Goal: Task Accomplishment & Management: Manage account settings

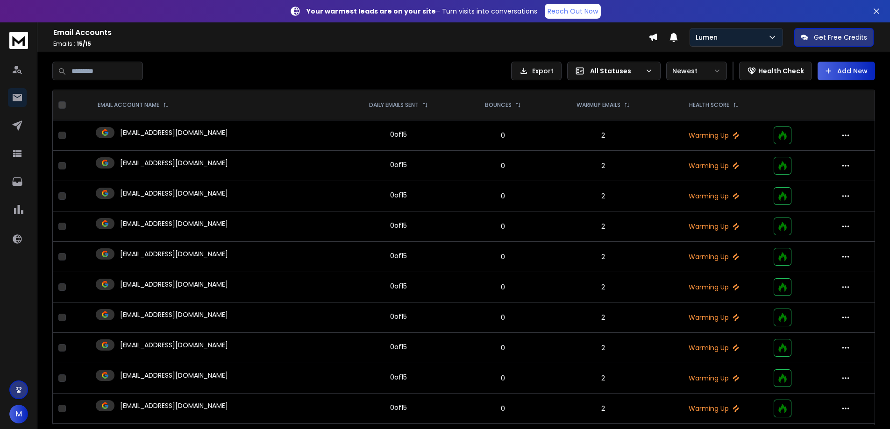
click at [711, 42] on button "Lumen" at bounding box center [735, 37] width 93 height 19
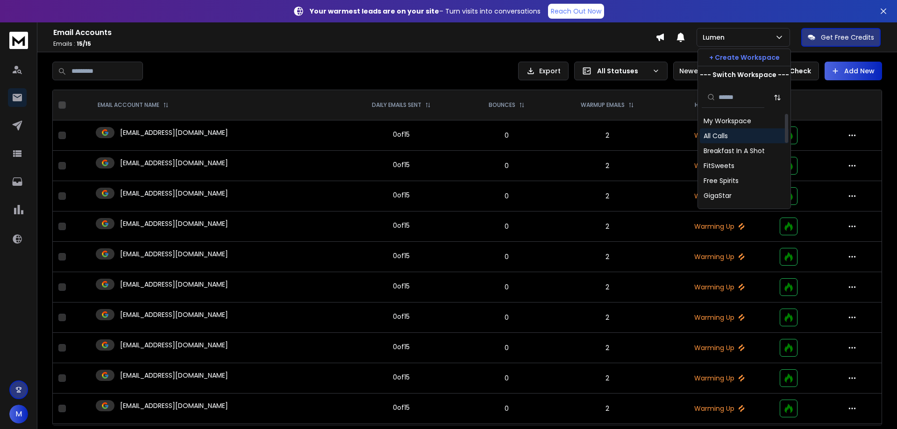
click at [747, 137] on div "All Calls" at bounding box center [744, 135] width 89 height 15
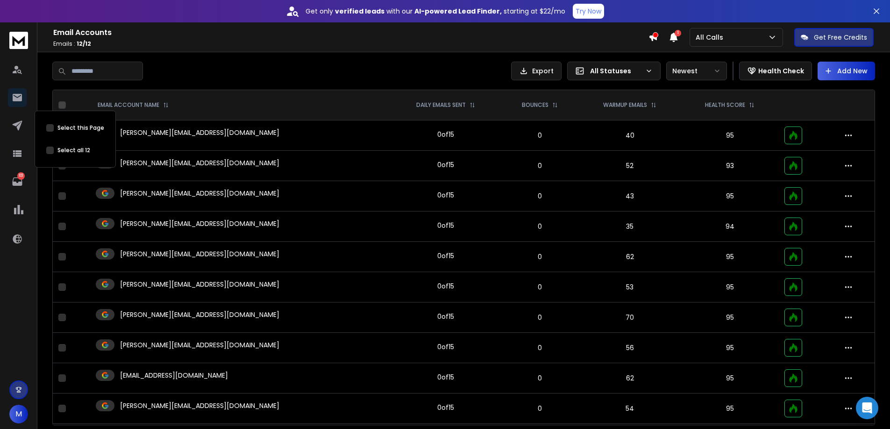
click at [63, 104] on button "Select this Page" at bounding box center [61, 104] width 7 height 7
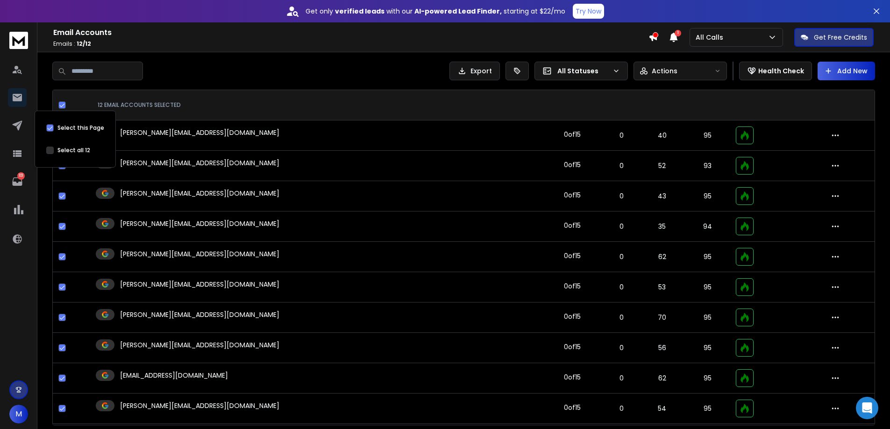
click at [63, 104] on button "Select this Page" at bounding box center [61, 104] width 7 height 7
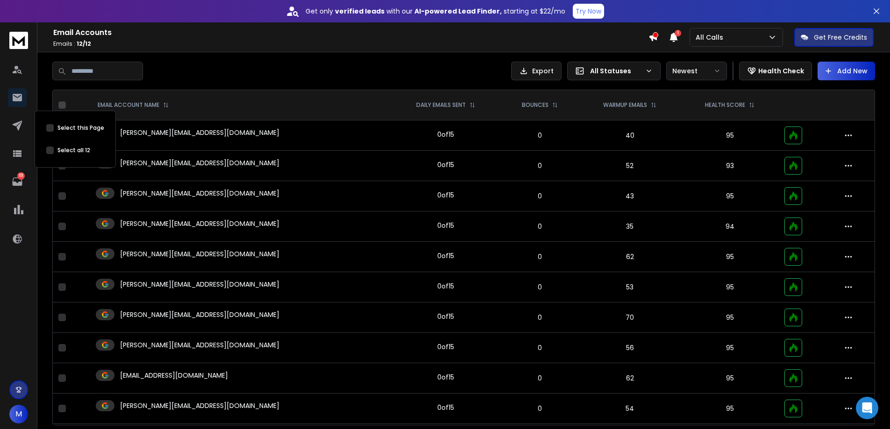
click at [376, 67] on div at bounding box center [278, 71] width 453 height 19
click at [677, 37] on icon at bounding box center [673, 36] width 8 height 9
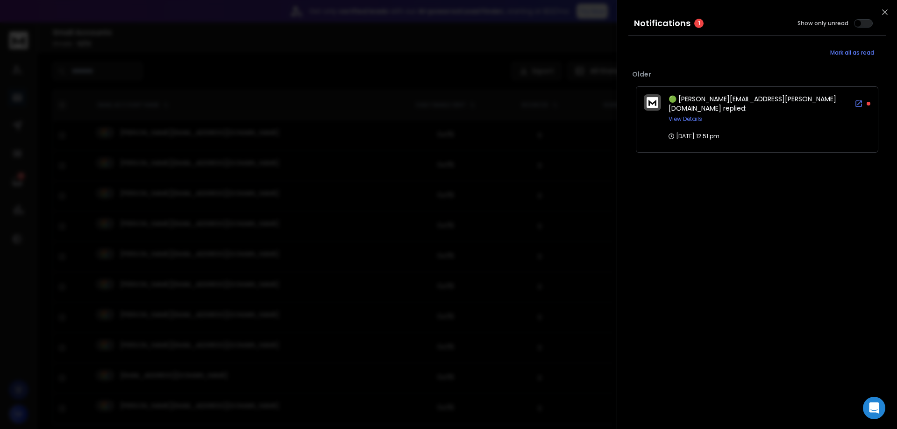
drag, startPoint x: 225, startPoint y: 26, endPoint x: 206, endPoint y: 28, distance: 18.3
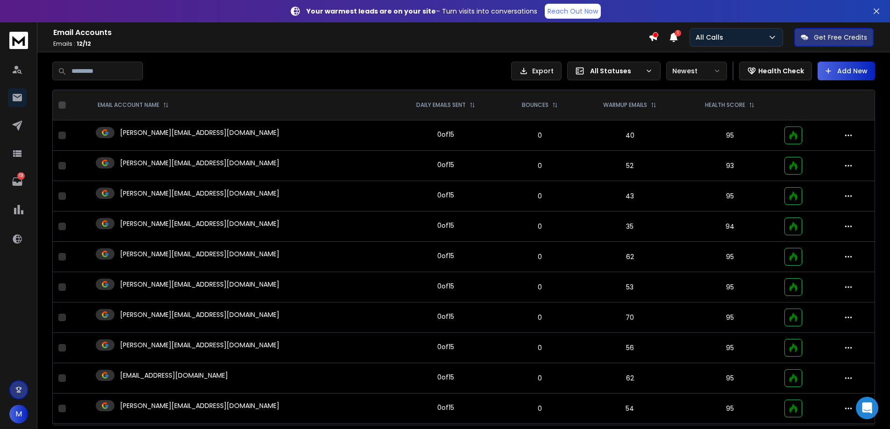
click at [723, 40] on p "All Calls" at bounding box center [710, 37] width 31 height 9
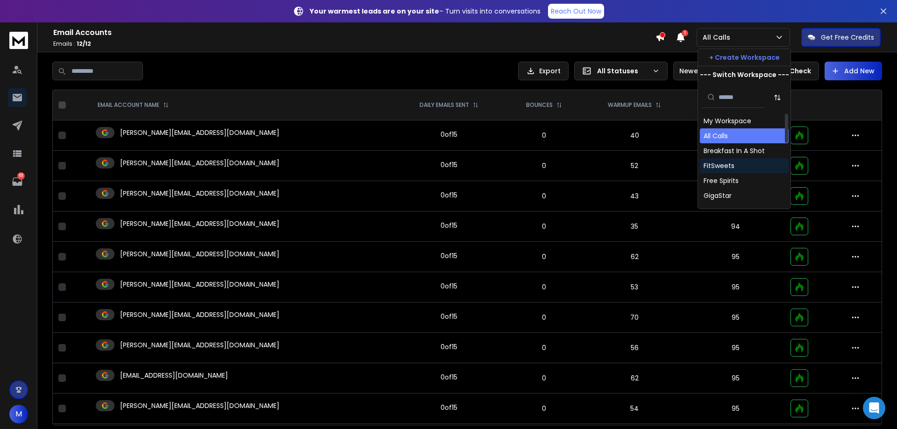
click at [750, 170] on div "FitSweets" at bounding box center [744, 165] width 89 height 15
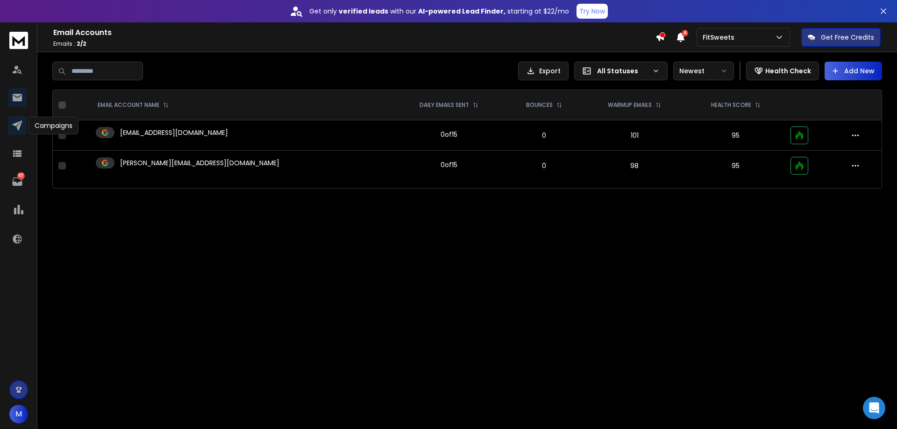
click at [20, 125] on icon at bounding box center [17, 125] width 10 height 10
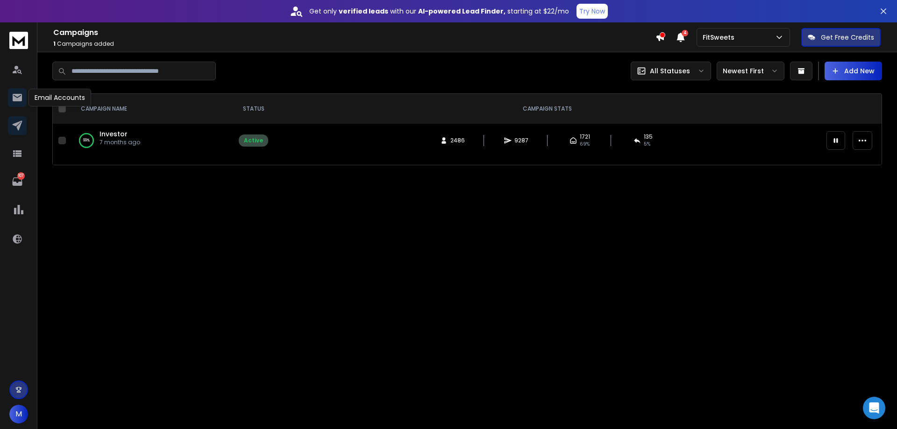
click at [23, 97] on link at bounding box center [17, 97] width 19 height 19
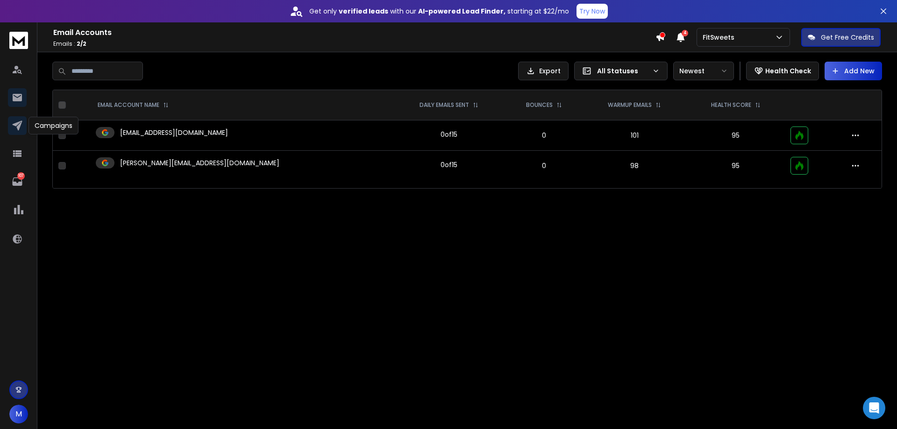
click at [20, 124] on icon at bounding box center [17, 125] width 10 height 10
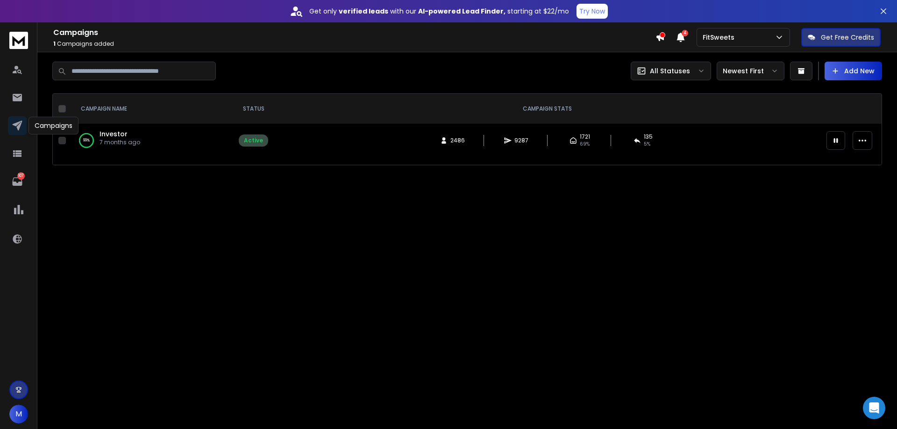
click at [16, 128] on icon at bounding box center [17, 125] width 11 height 11
click at [135, 136] on h1 "Investor" at bounding box center [119, 133] width 41 height 9
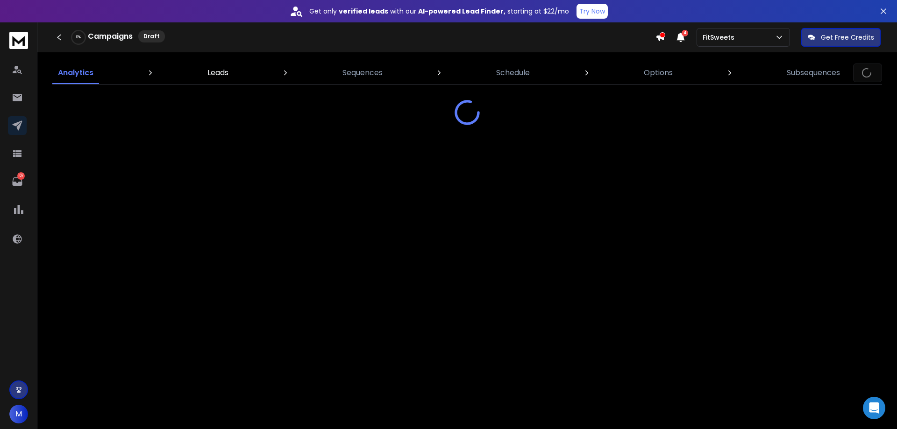
click at [202, 72] on link "Leads" at bounding box center [218, 73] width 32 height 22
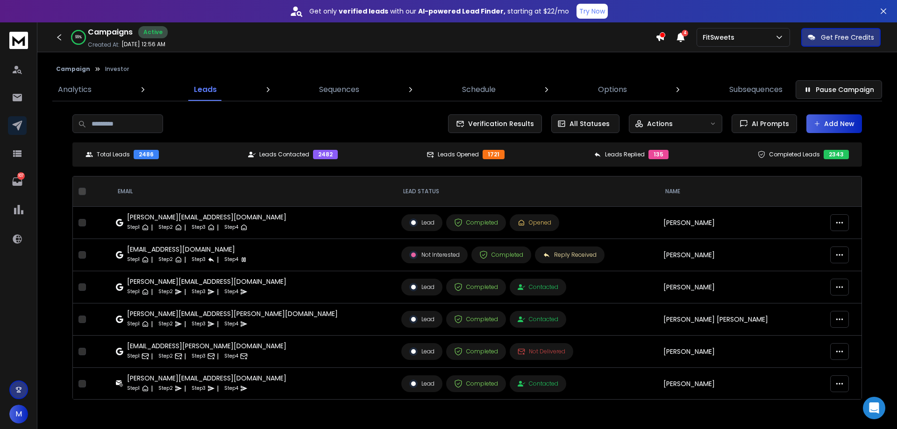
click at [618, 64] on div "Campaign Investor" at bounding box center [466, 69] width 829 height 15
click at [814, 125] on button "Add New" at bounding box center [834, 123] width 56 height 19
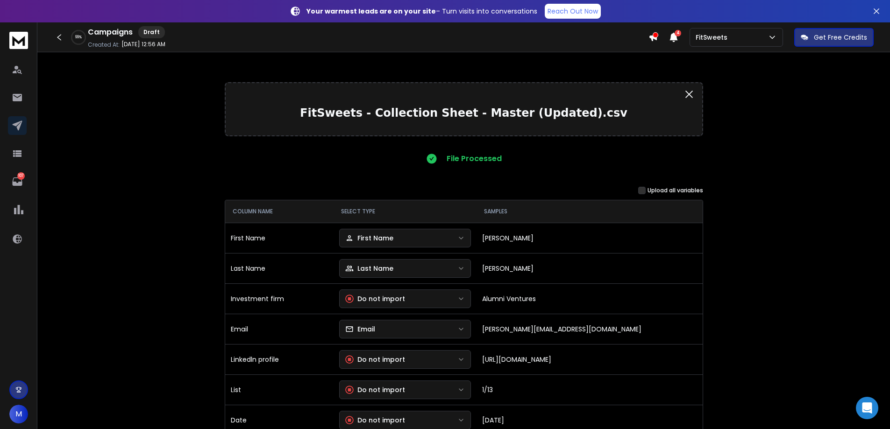
drag, startPoint x: 361, startPoint y: 147, endPoint x: 362, endPoint y: 142, distance: 5.2
click at [361, 147] on div "FitSweets - Collection Sheet - Master (Updated).csv File Processed Upload all v…" at bounding box center [464, 376] width 478 height 589
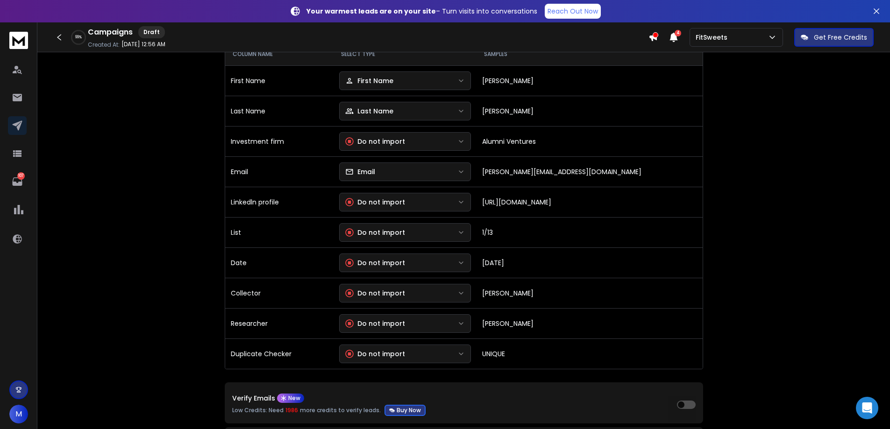
scroll to position [242, 0]
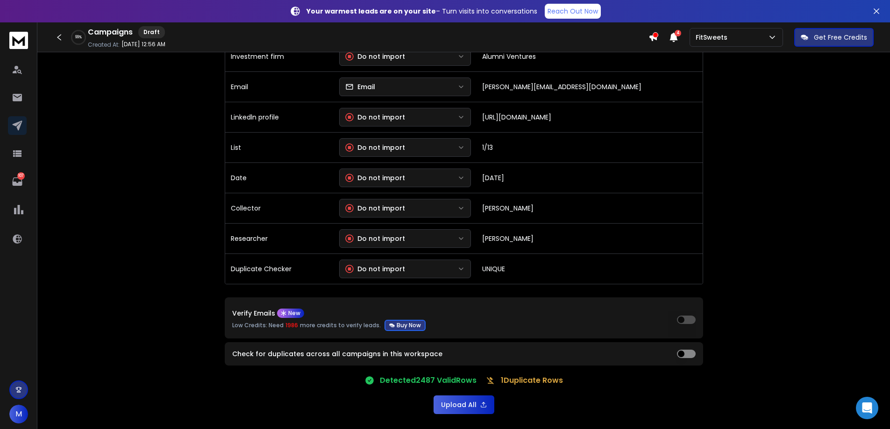
click at [467, 407] on button "Upload All" at bounding box center [463, 405] width 61 height 19
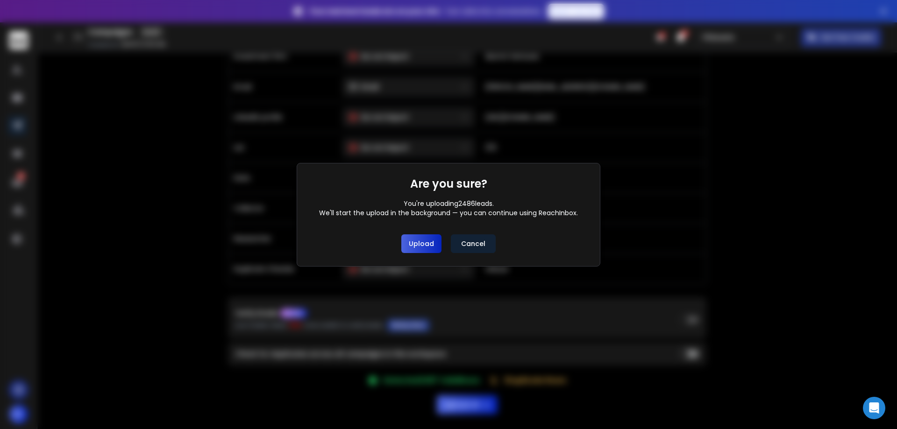
click at [418, 242] on button "Upload" at bounding box center [421, 243] width 40 height 19
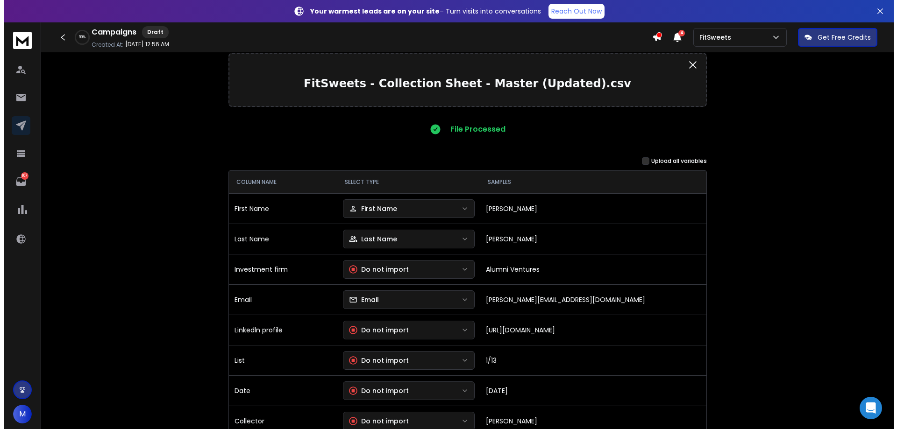
scroll to position [0, 0]
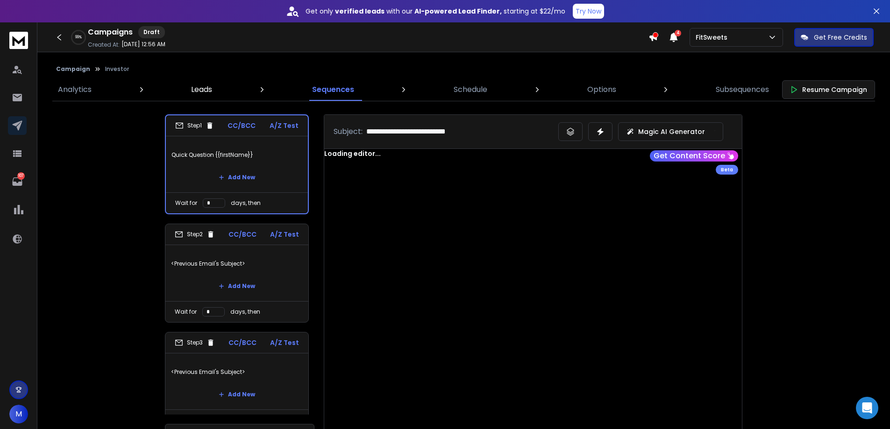
click at [210, 98] on link "Leads" at bounding box center [201, 89] width 32 height 22
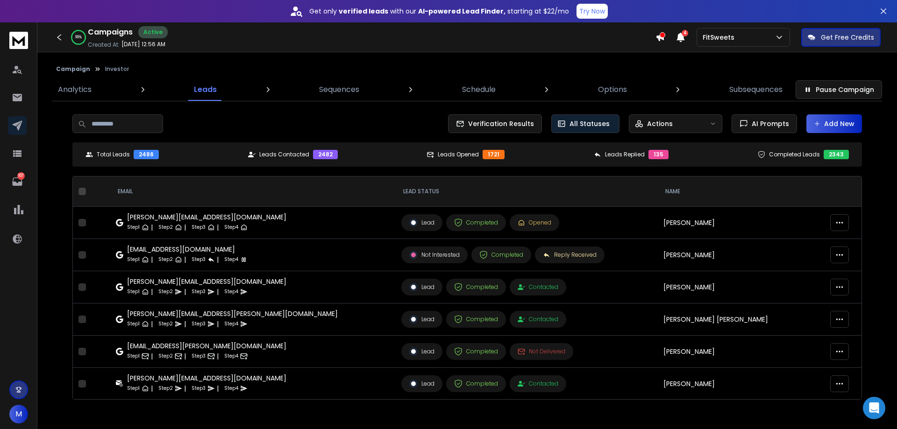
click at [595, 121] on p "All Statuses" at bounding box center [589, 123] width 40 height 9
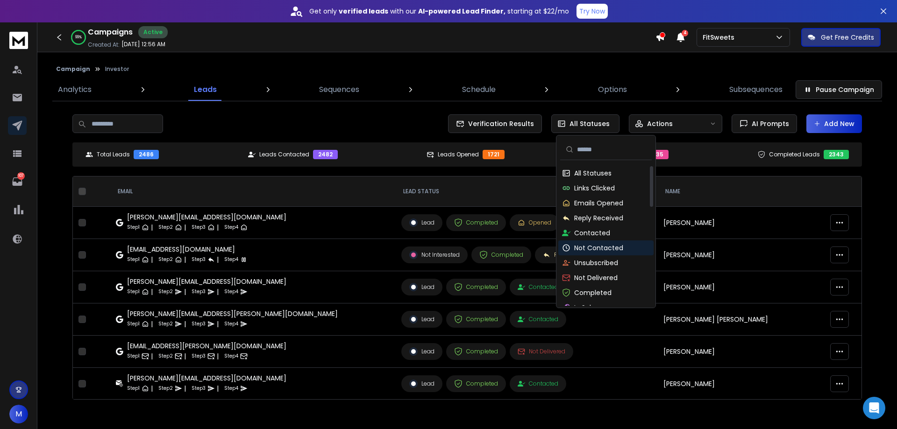
click at [606, 249] on p "Not Contacted" at bounding box center [598, 247] width 49 height 9
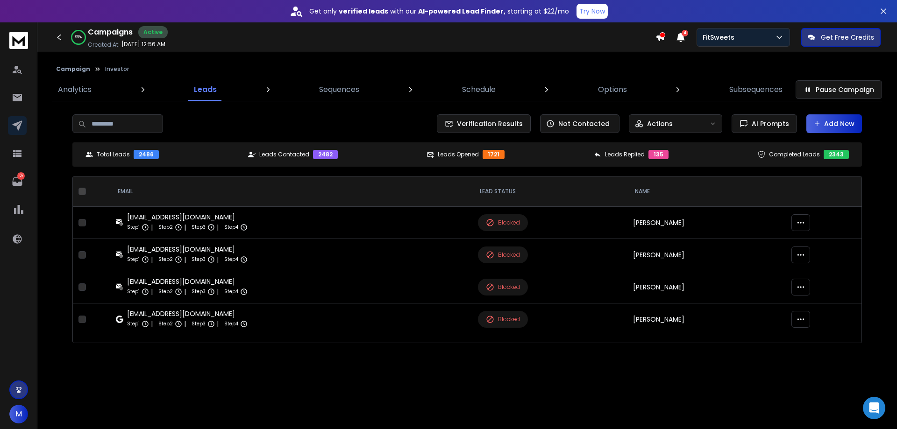
click at [722, 38] on p "FitSweets" at bounding box center [719, 37] width 35 height 9
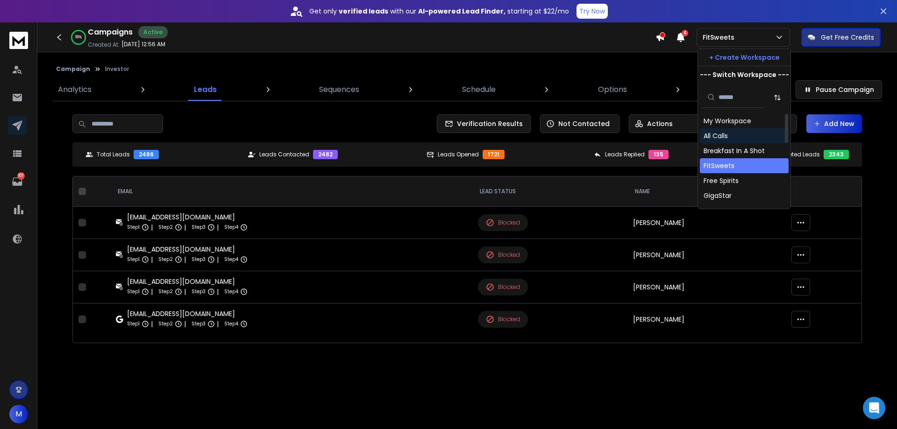
click at [729, 141] on div "All Calls" at bounding box center [744, 135] width 89 height 15
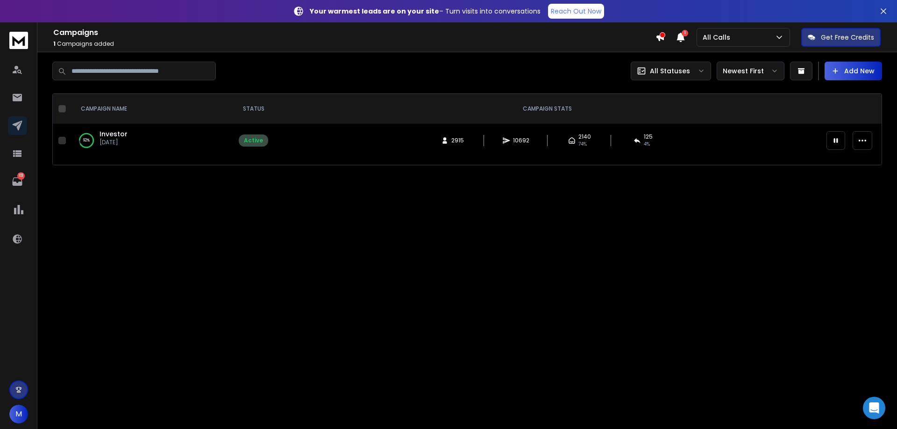
click at [156, 137] on div "92 % Investor [DATE]" at bounding box center [151, 140] width 145 height 22
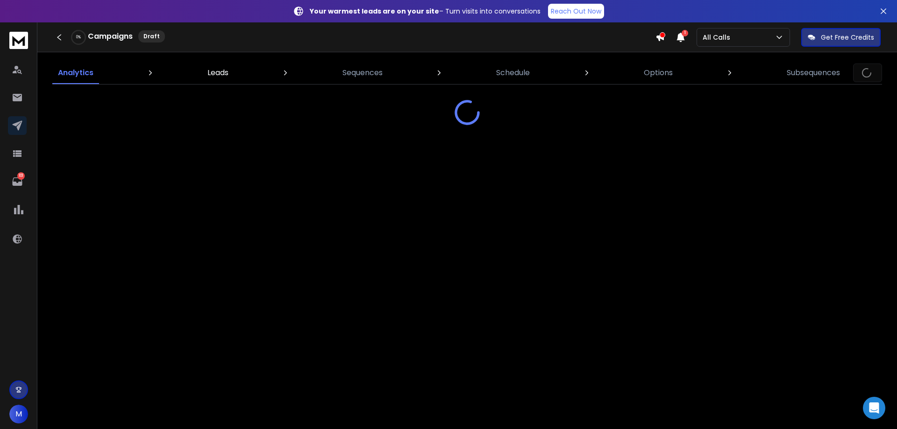
click at [219, 75] on p "Leads" at bounding box center [217, 72] width 21 height 11
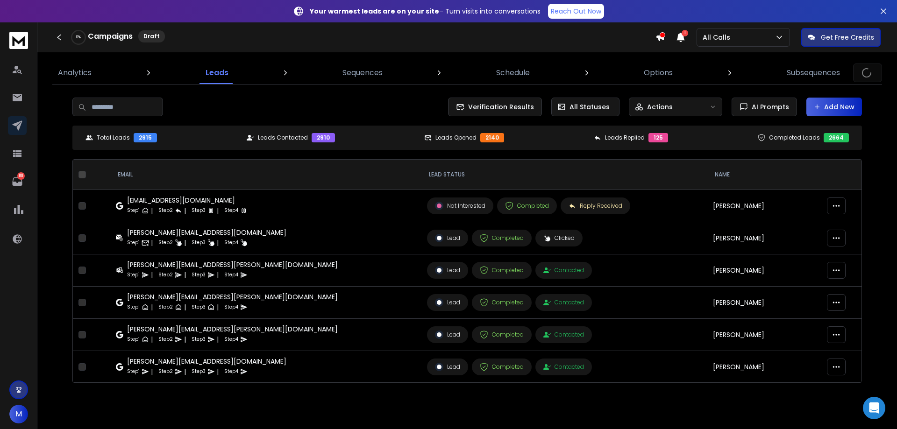
click at [821, 110] on button "Add New" at bounding box center [834, 107] width 56 height 19
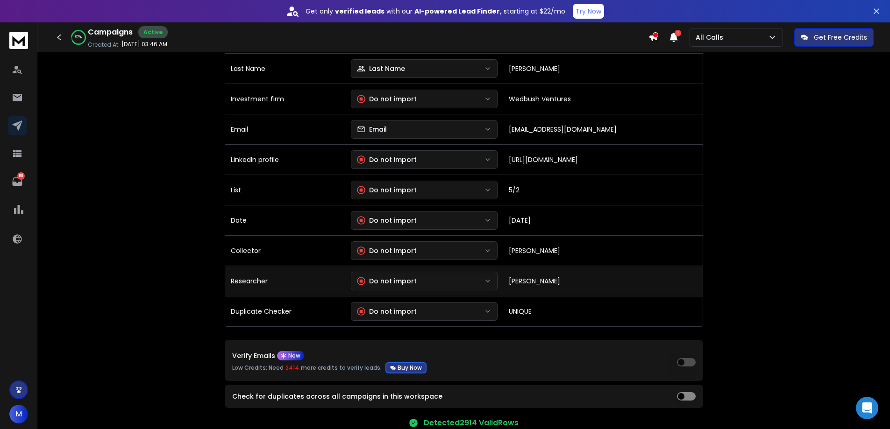
scroll to position [242, 0]
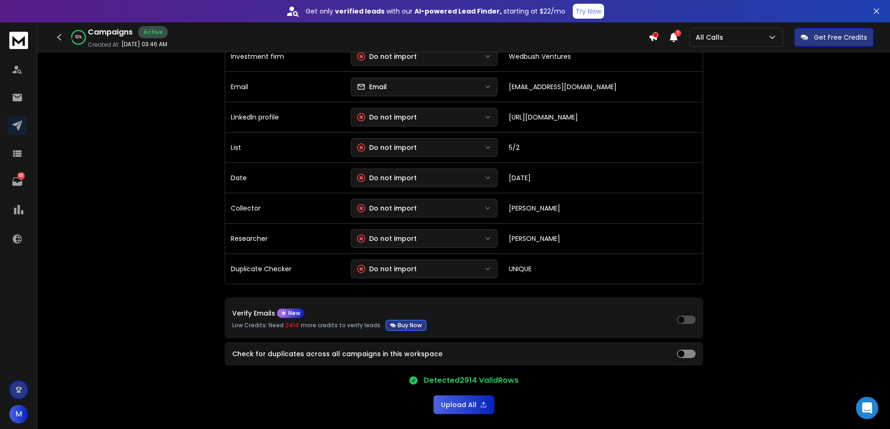
click at [458, 403] on button "Upload All" at bounding box center [463, 405] width 61 height 19
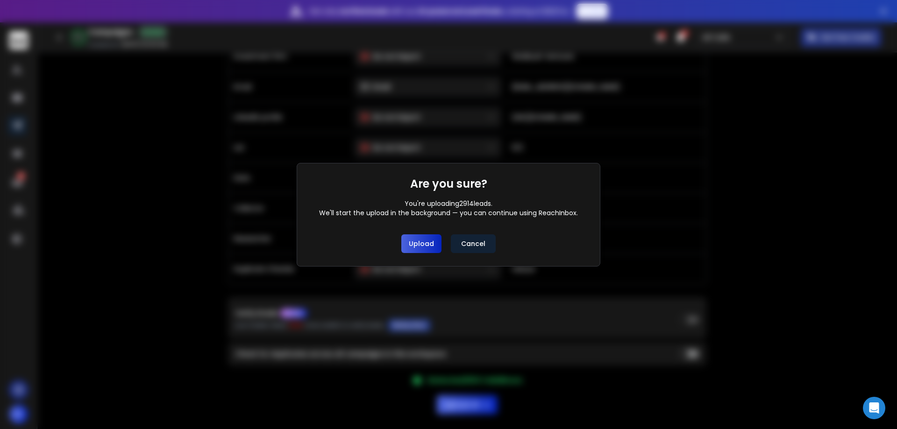
click at [414, 245] on button "Upload" at bounding box center [421, 243] width 40 height 19
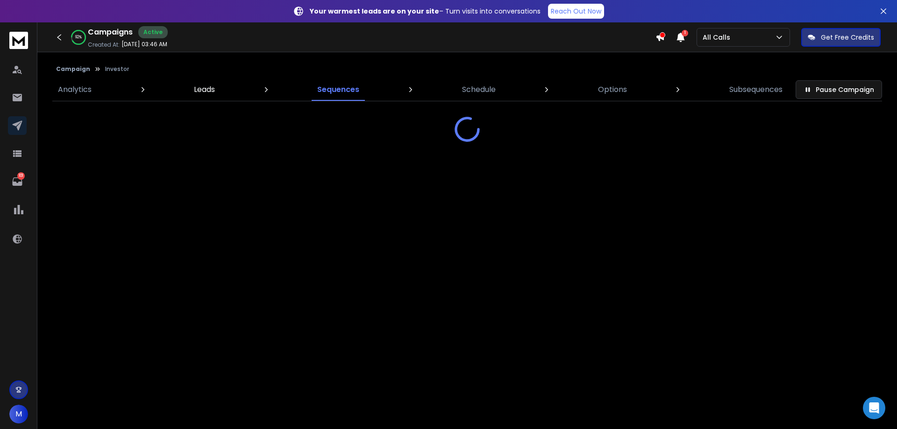
click at [214, 91] on p "Leads" at bounding box center [204, 89] width 21 height 11
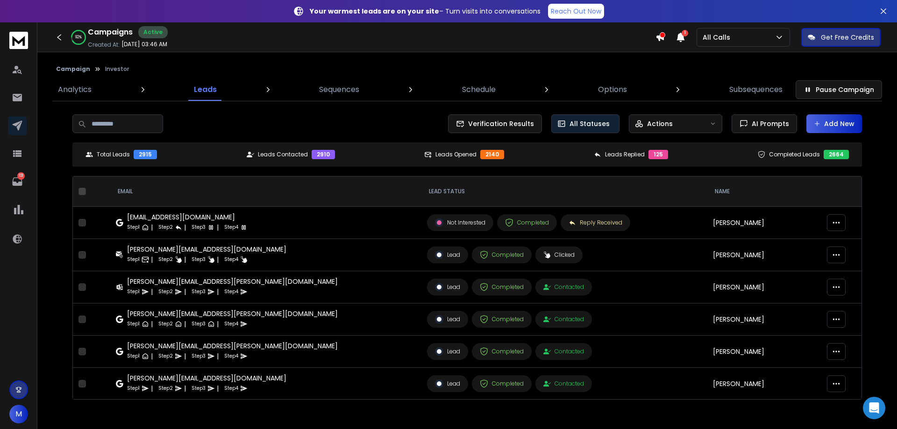
click at [596, 130] on button "All Statuses" at bounding box center [585, 123] width 68 height 19
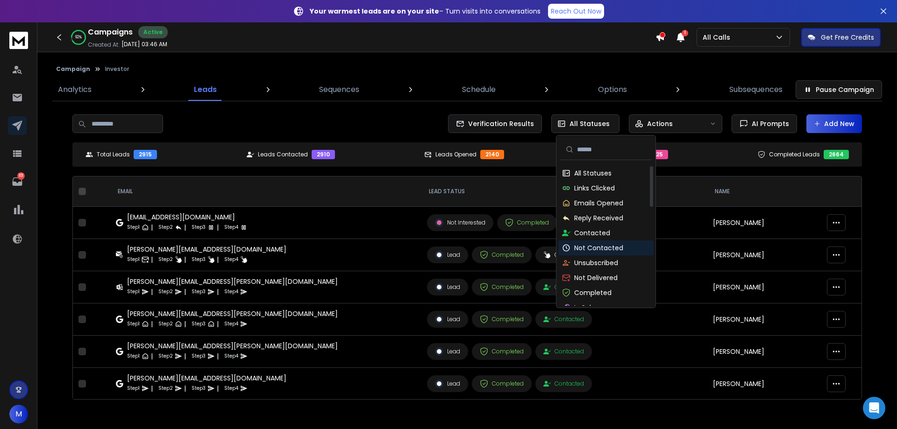
click at [604, 241] on div "Not Contacted" at bounding box center [605, 248] width 95 height 15
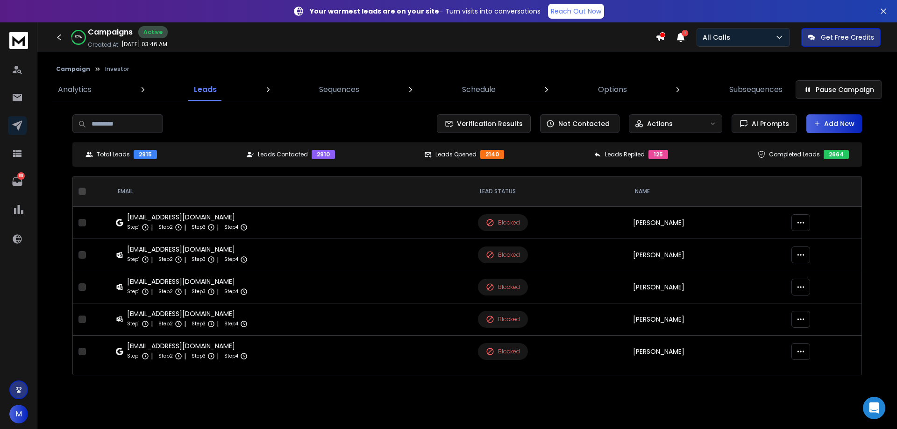
click at [741, 43] on button "All Calls" at bounding box center [742, 37] width 93 height 19
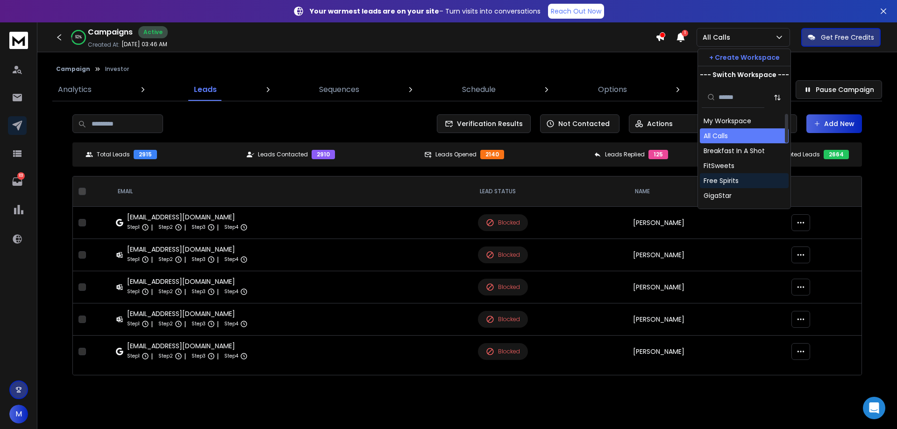
click at [744, 177] on div "Free Spirits" at bounding box center [744, 180] width 89 height 15
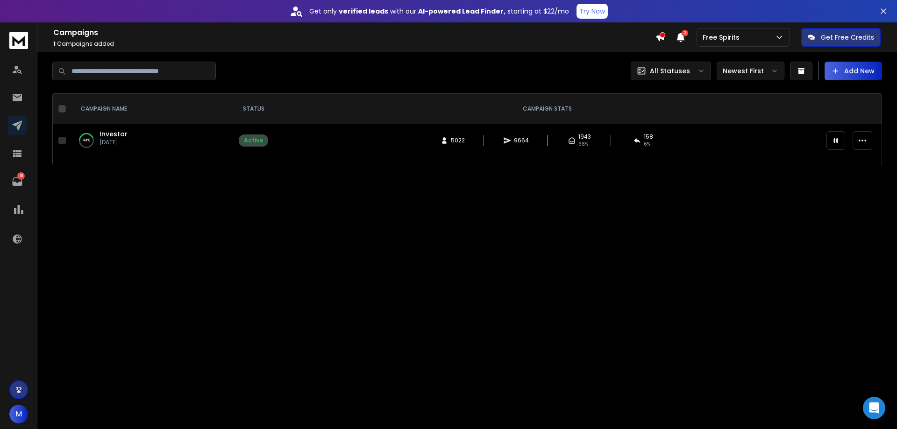
click at [127, 139] on p "2 months ago" at bounding box center [113, 142] width 28 height 7
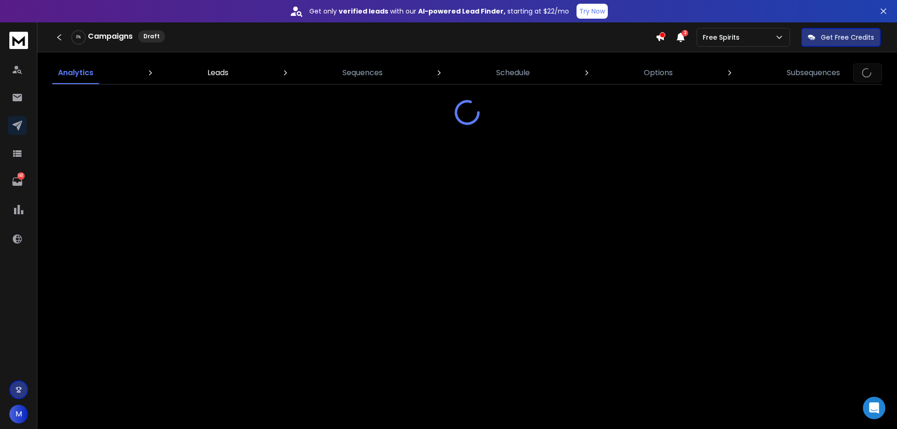
click at [207, 77] on p "Leads" at bounding box center [217, 72] width 21 height 11
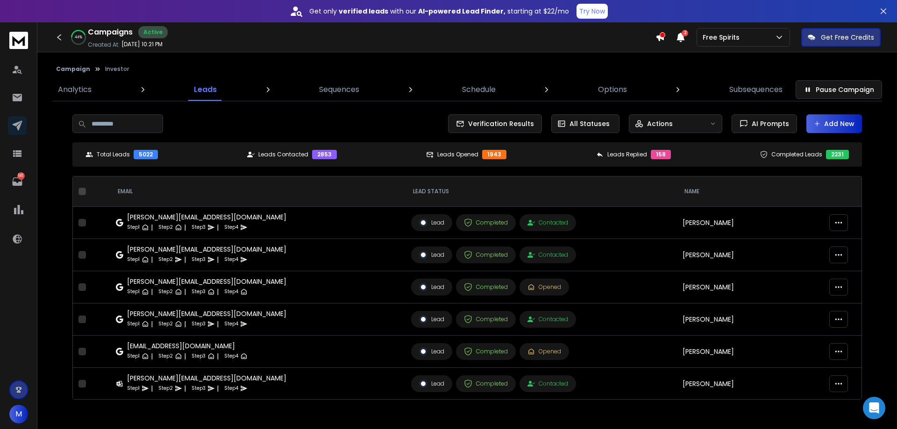
click at [820, 119] on button "Add New" at bounding box center [834, 123] width 56 height 19
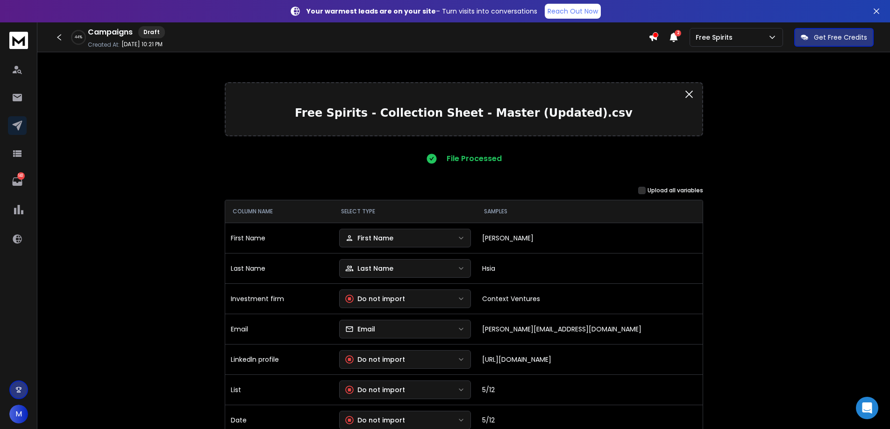
click at [348, 168] on div "Free Spirits - Collection Sheet - Master (Updated).csv File Processed Upload al…" at bounding box center [464, 376] width 478 height 589
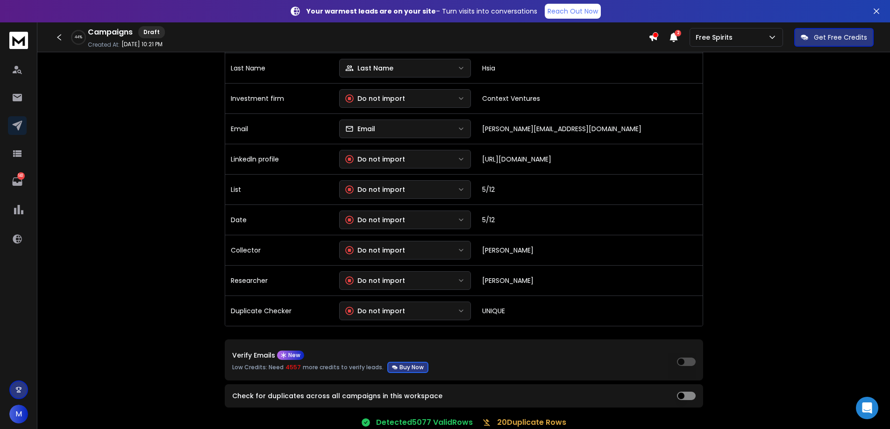
scroll to position [242, 0]
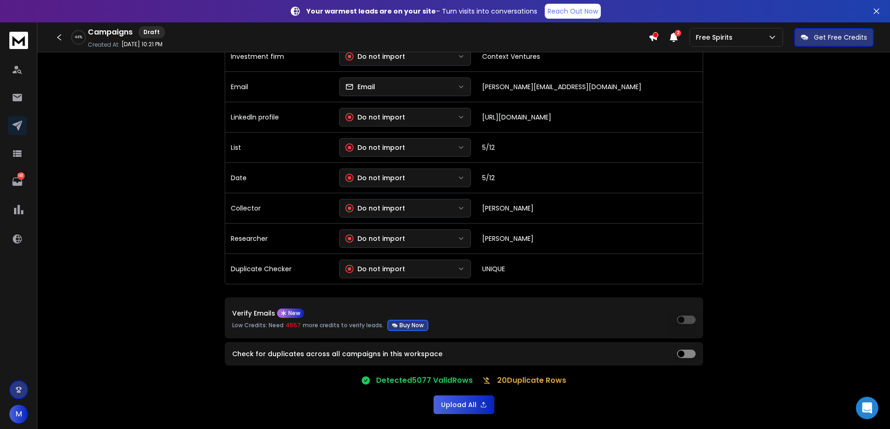
click at [444, 401] on button "Upload All" at bounding box center [463, 405] width 61 height 19
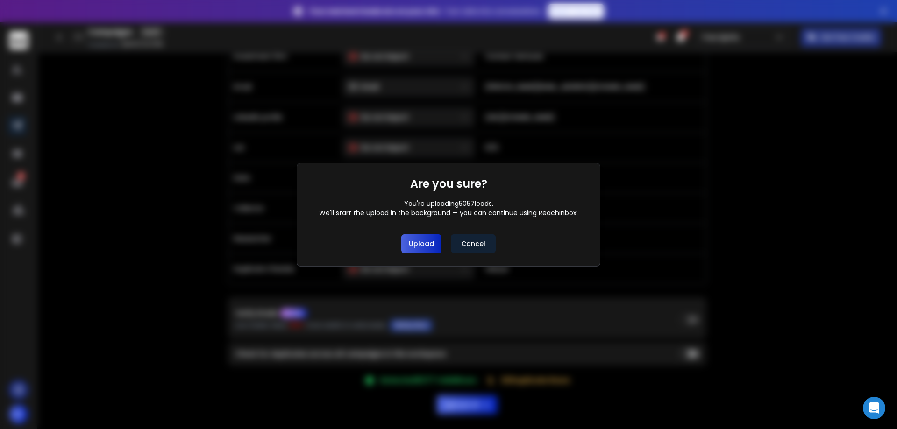
click at [423, 247] on button "Upload" at bounding box center [421, 243] width 40 height 19
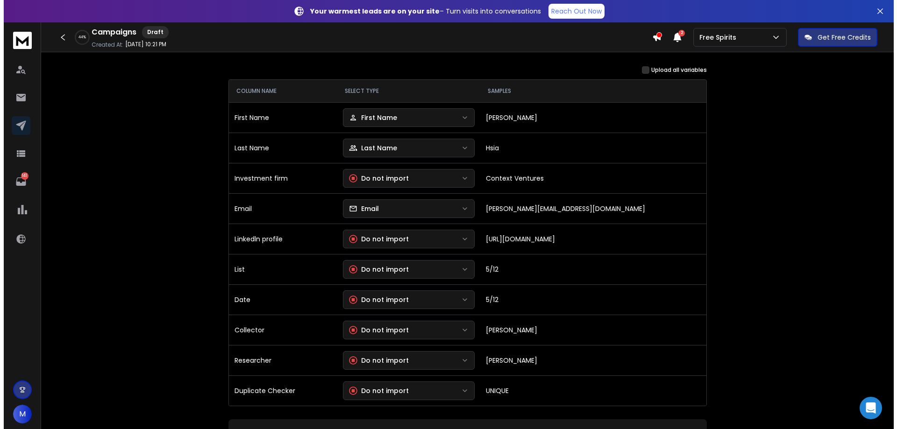
scroll to position [0, 0]
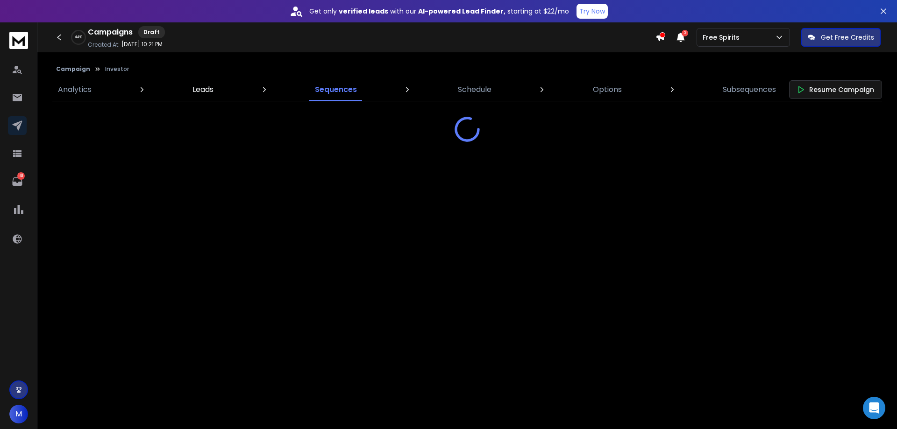
click at [202, 83] on link "Leads" at bounding box center [203, 89] width 32 height 22
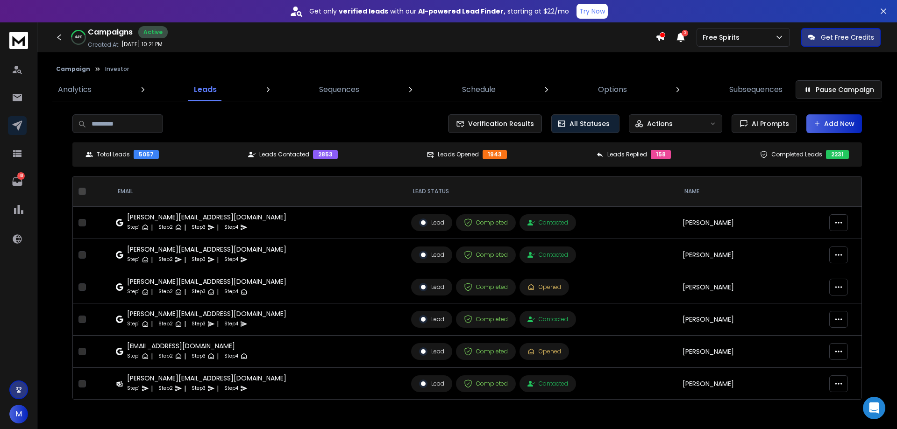
click at [597, 129] on button "All Statuses" at bounding box center [585, 123] width 68 height 19
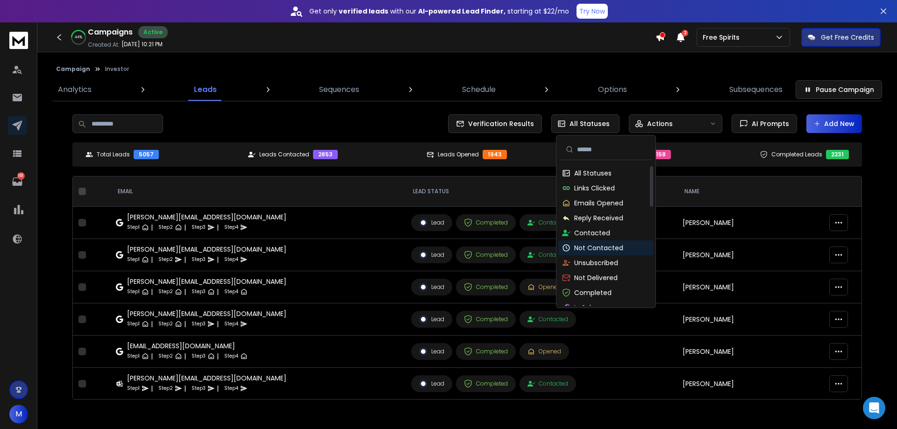
click at [603, 247] on p "Not Contacted" at bounding box center [598, 247] width 49 height 9
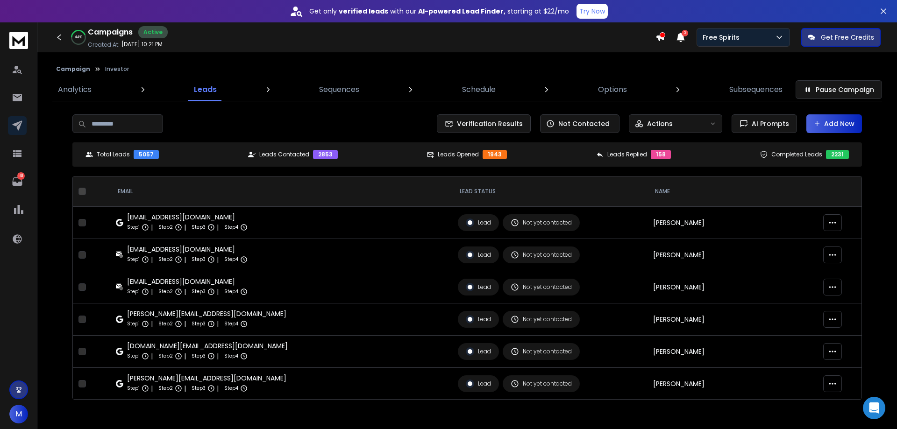
click at [734, 41] on p "Free Spirits" at bounding box center [722, 37] width 41 height 9
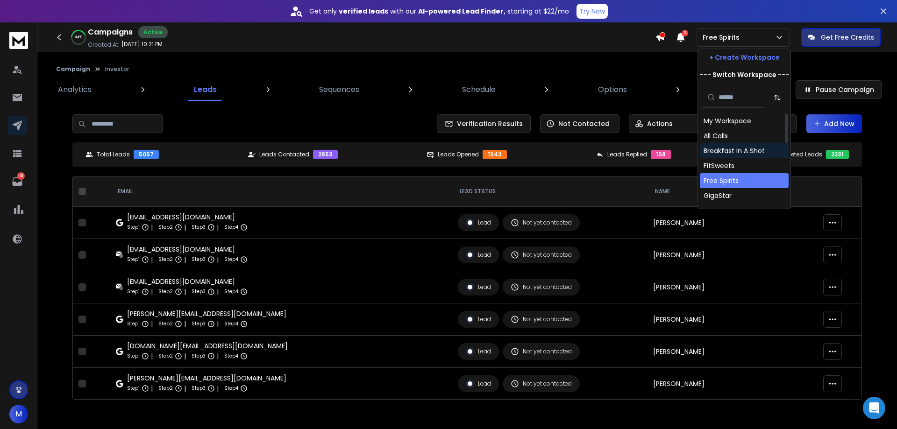
click at [748, 152] on div "Breakfast In A Shot" at bounding box center [733, 150] width 61 height 9
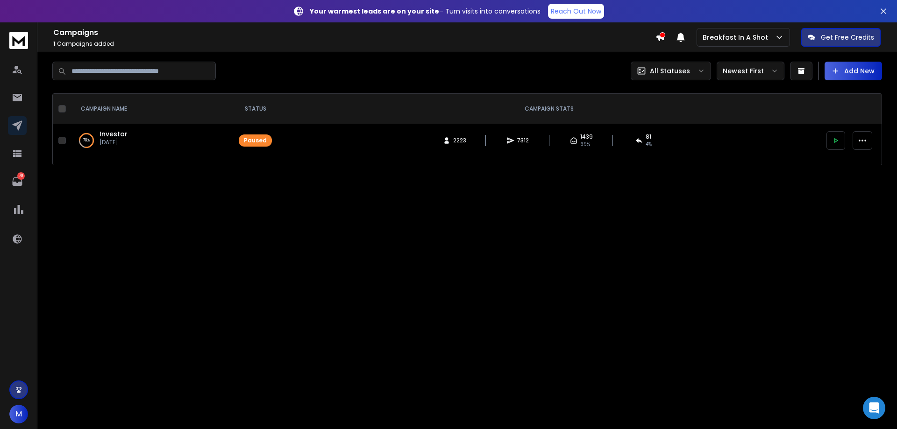
click at [151, 145] on div "78 % Investor [DATE]" at bounding box center [151, 140] width 145 height 22
click at [118, 139] on p "[DATE]" at bounding box center [113, 142] width 28 height 7
drag, startPoint x: 506, startPoint y: 249, endPoint x: 500, endPoint y: 248, distance: 6.6
click at [500, 248] on div "Your warmest leads are on your site – Turn visits into conversations Reach Out …" at bounding box center [448, 214] width 897 height 429
click at [127, 141] on p "[DATE]" at bounding box center [113, 142] width 28 height 7
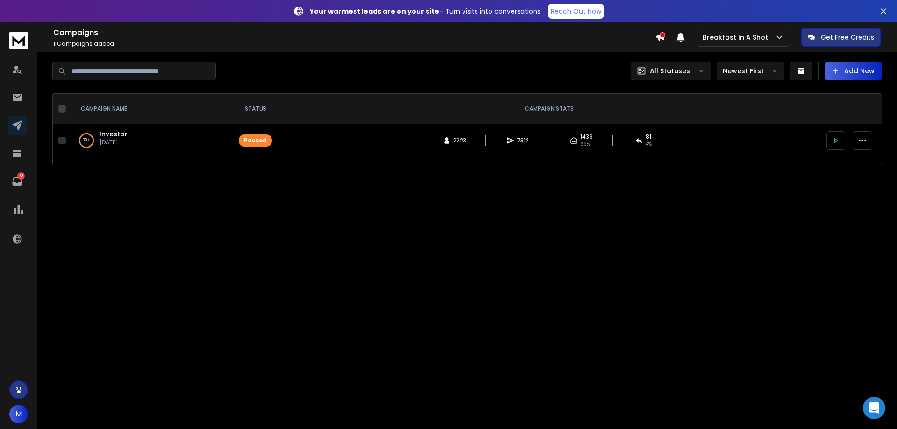
click at [127, 141] on p "[DATE]" at bounding box center [113, 142] width 28 height 7
click at [115, 133] on span "Investor" at bounding box center [113, 133] width 28 height 9
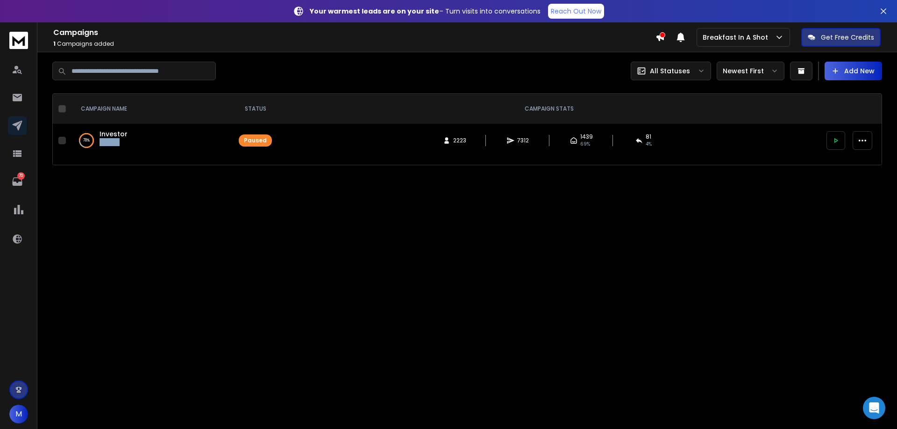
click at [115, 133] on span "Investor" at bounding box center [113, 133] width 28 height 9
click at [518, 141] on span "7312" at bounding box center [523, 140] width 12 height 7
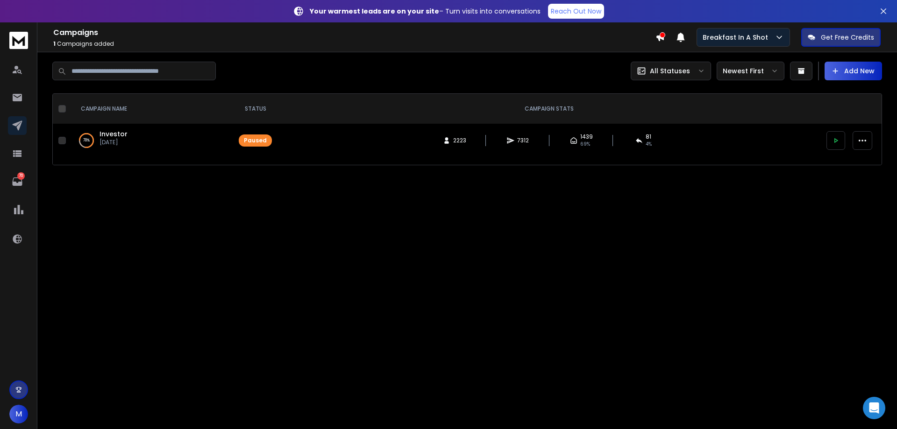
click at [747, 37] on p "Breakfast In A Shot" at bounding box center [736, 37] width 69 height 9
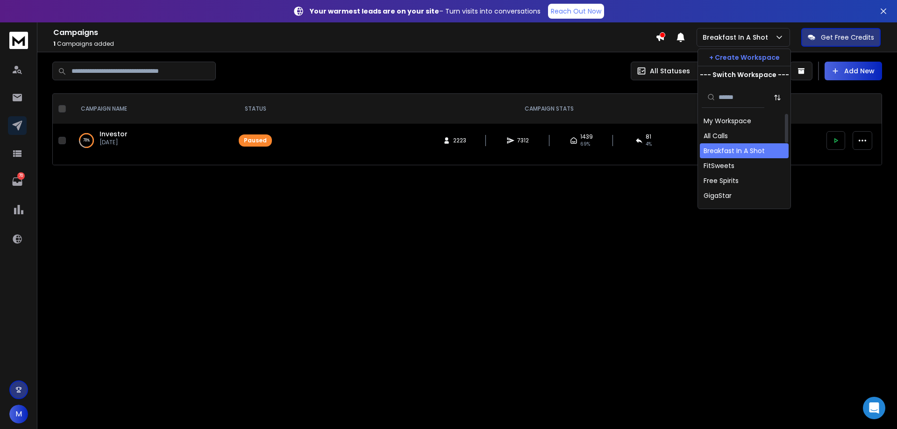
click at [731, 149] on div "Breakfast In A Shot" at bounding box center [733, 150] width 61 height 9
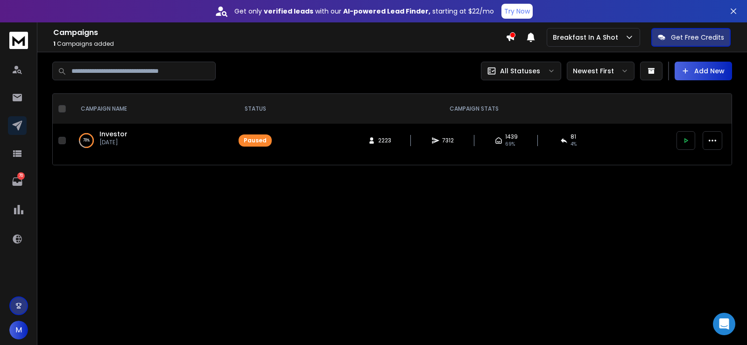
drag, startPoint x: 133, startPoint y: 142, endPoint x: 142, endPoint y: 142, distance: 9.3
click at [127, 142] on p "[DATE]" at bounding box center [113, 142] width 28 height 7
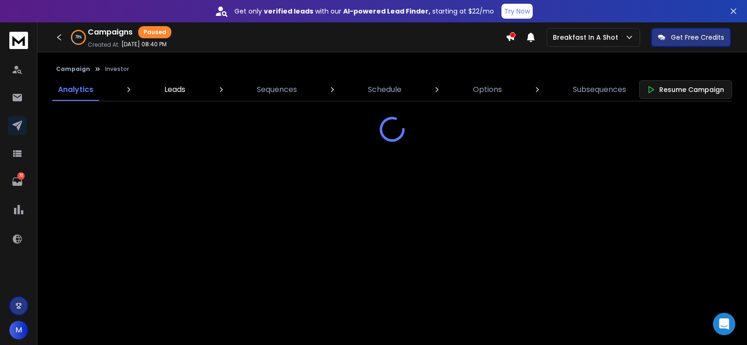
click at [165, 92] on p "Leads" at bounding box center [174, 89] width 21 height 11
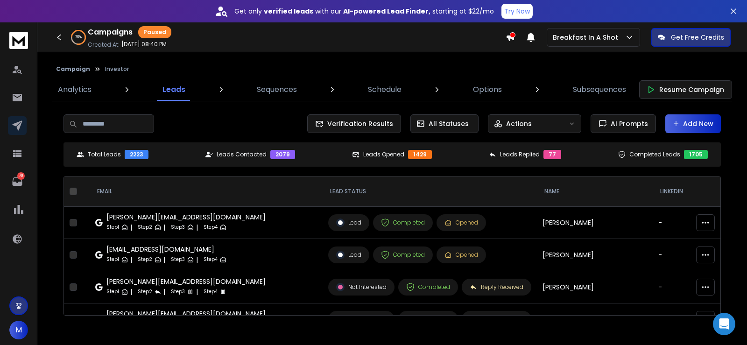
click at [688, 123] on button "Add New" at bounding box center [694, 123] width 56 height 19
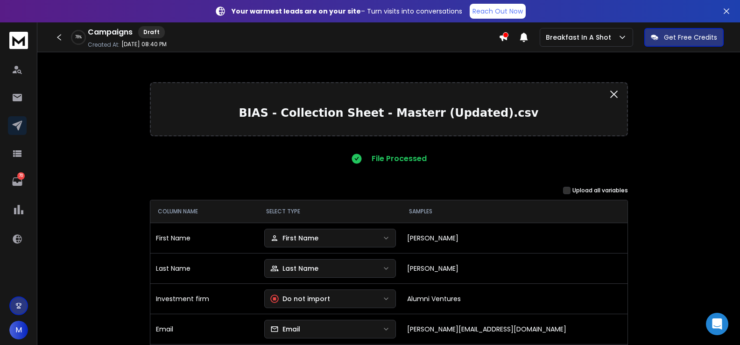
click at [304, 130] on div "BIAS - Collection Sheet - Masterr (Updated).csv" at bounding box center [389, 109] width 478 height 54
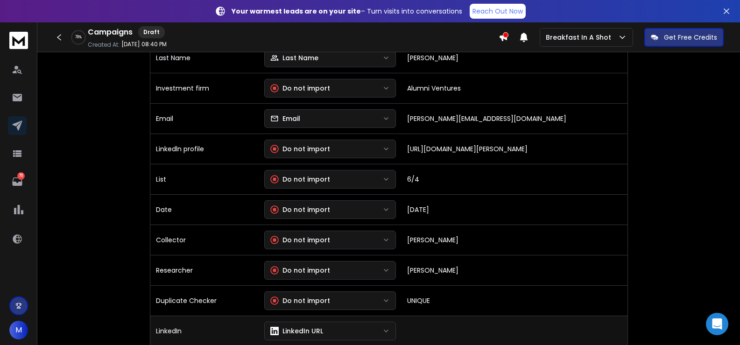
scroll to position [357, 0]
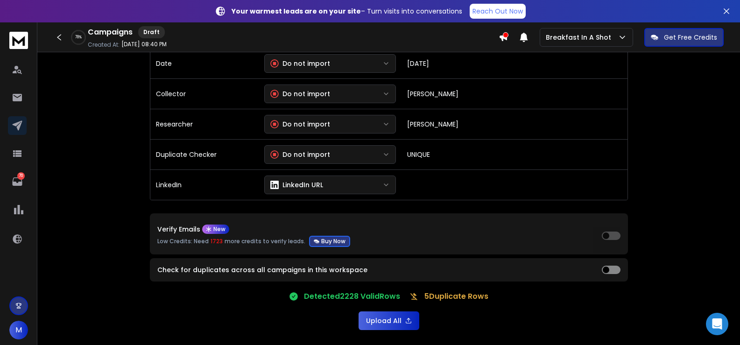
click at [380, 318] on button "Upload All" at bounding box center [389, 321] width 61 height 19
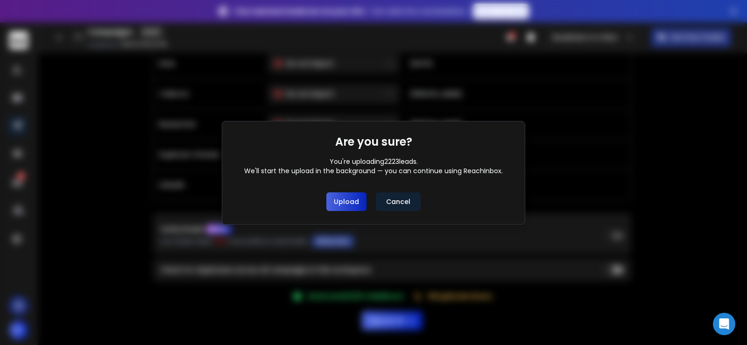
click at [347, 204] on button "Upload" at bounding box center [346, 201] width 40 height 19
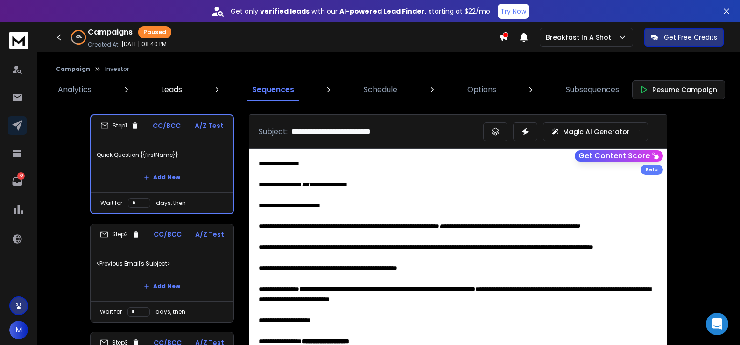
click at [163, 97] on link "Leads" at bounding box center [172, 89] width 32 height 22
click at [177, 90] on p "Leads" at bounding box center [171, 89] width 21 height 11
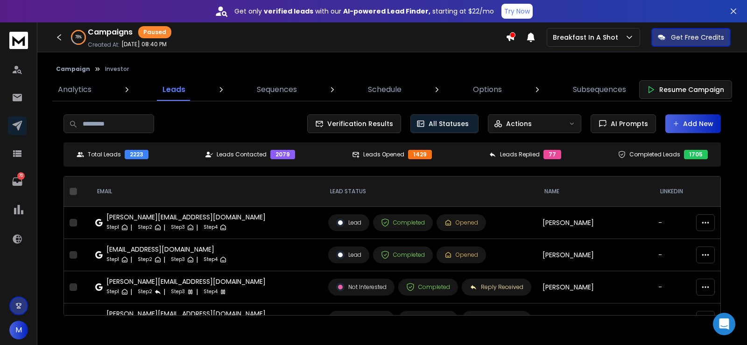
click at [458, 127] on p "All Statuses" at bounding box center [449, 123] width 40 height 9
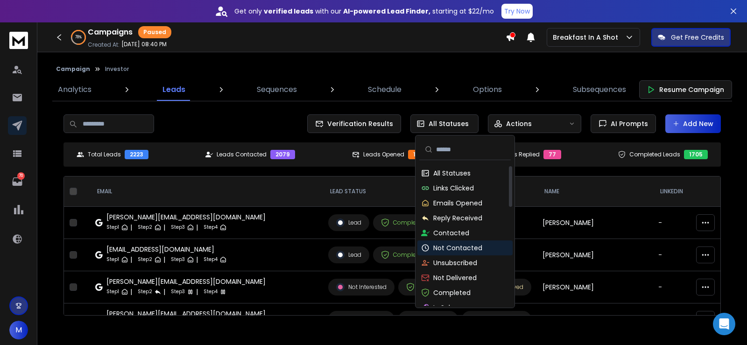
click at [440, 249] on p "Not Contacted" at bounding box center [457, 247] width 49 height 9
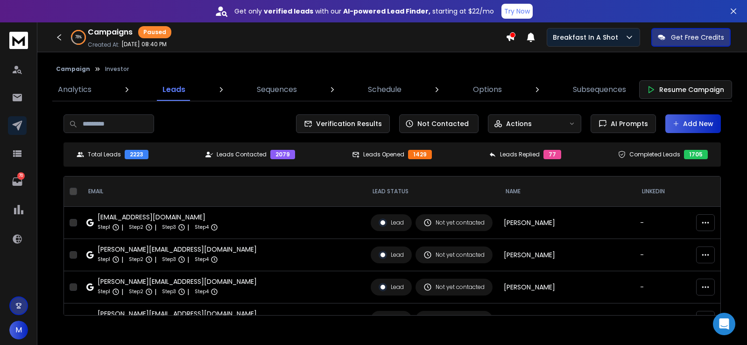
click at [629, 37] on icon "button" at bounding box center [629, 37] width 9 height 9
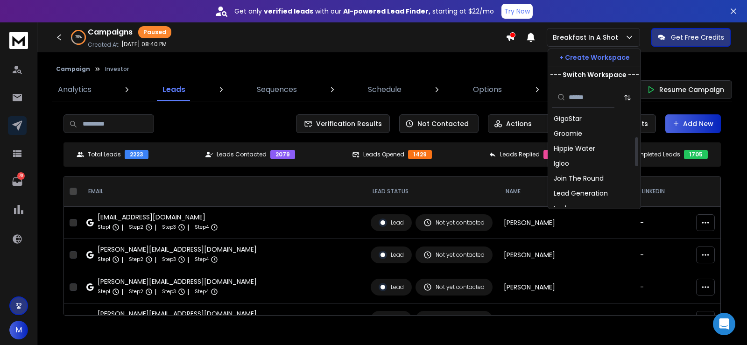
drag, startPoint x: 637, startPoint y: 129, endPoint x: 635, endPoint y: 153, distance: 24.0
click at [635, 153] on div at bounding box center [636, 151] width 3 height 29
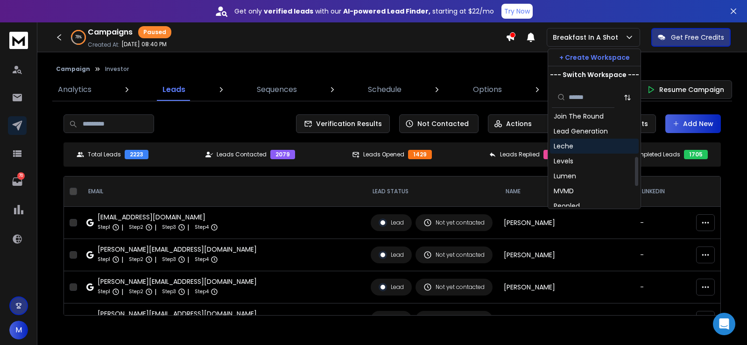
click at [584, 149] on div "Leche" at bounding box center [594, 146] width 89 height 15
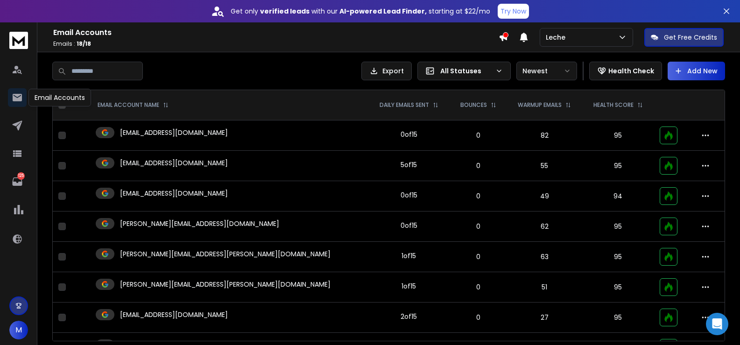
click at [21, 100] on icon at bounding box center [17, 97] width 9 height 7
click at [14, 125] on icon at bounding box center [17, 125] width 10 height 10
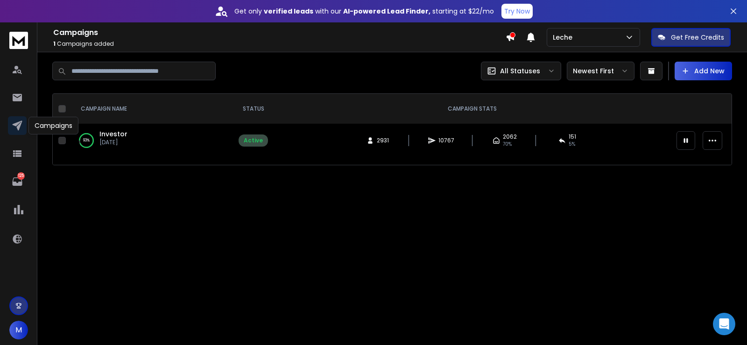
click at [139, 142] on div "93 % Investor 2 months ago" at bounding box center [151, 140] width 145 height 22
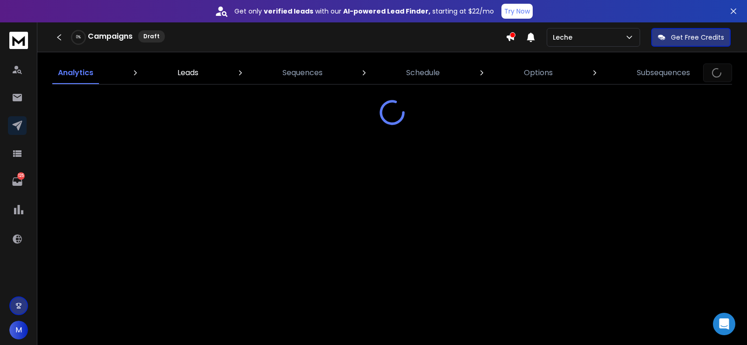
click at [182, 74] on p "Leads" at bounding box center [187, 72] width 21 height 11
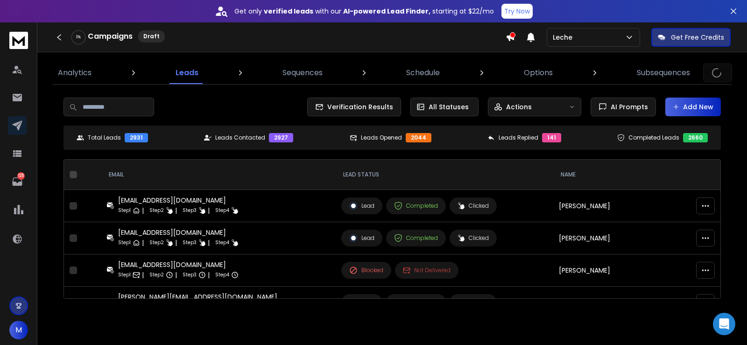
click at [688, 106] on button "Add New" at bounding box center [694, 107] width 56 height 19
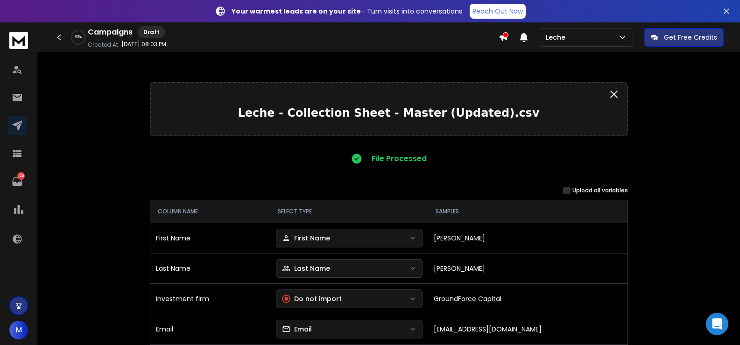
click at [363, 50] on div "93 % Campaigns Draft Created At: Jun 04, 2025, 08:03 PM Leche Get Free Credits" at bounding box center [370, 37] width 740 height 30
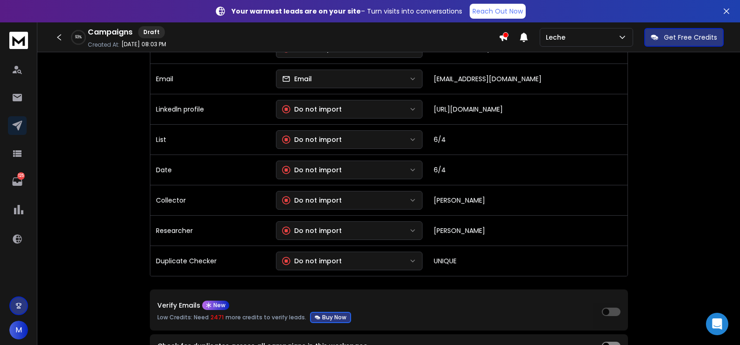
scroll to position [326, 0]
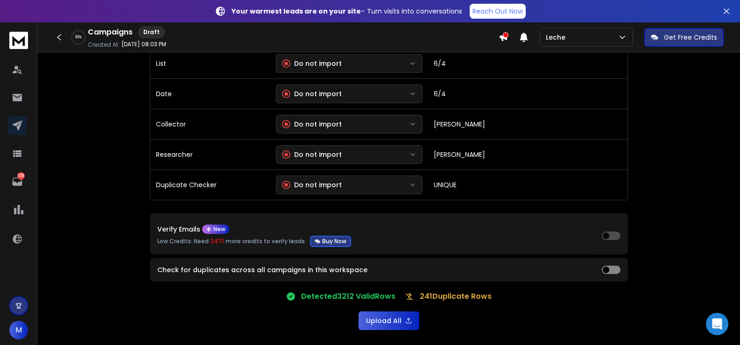
click at [389, 323] on button "Upload All" at bounding box center [389, 321] width 61 height 19
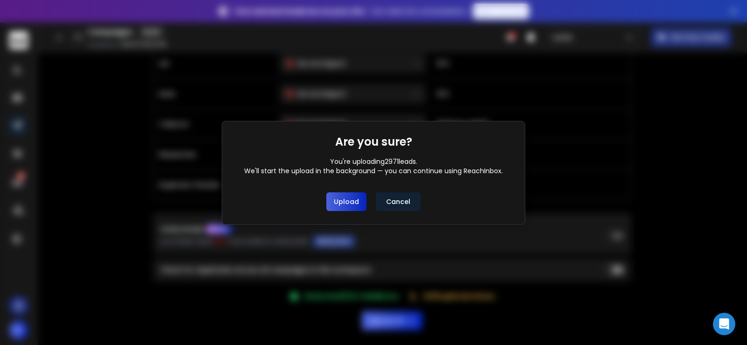
click at [354, 205] on button "Upload" at bounding box center [346, 201] width 40 height 19
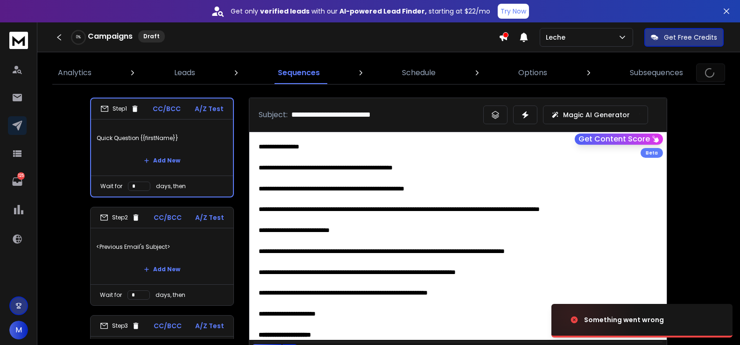
drag, startPoint x: 186, startPoint y: 73, endPoint x: 226, endPoint y: 80, distance: 40.4
click at [186, 73] on p "Leads" at bounding box center [184, 72] width 21 height 11
click at [724, 315] on icon "Notifications (F8)" at bounding box center [722, 314] width 9 height 9
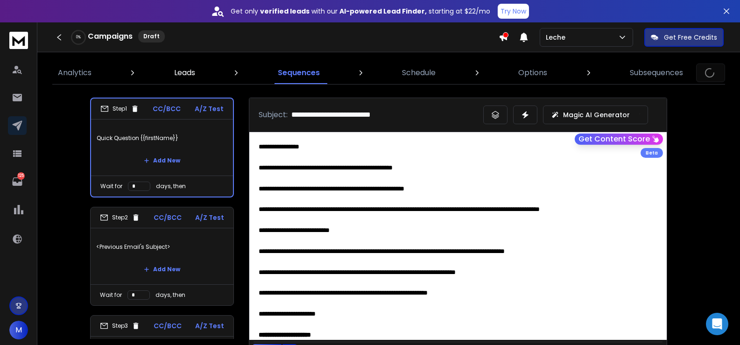
click at [190, 75] on p "Leads" at bounding box center [184, 72] width 21 height 11
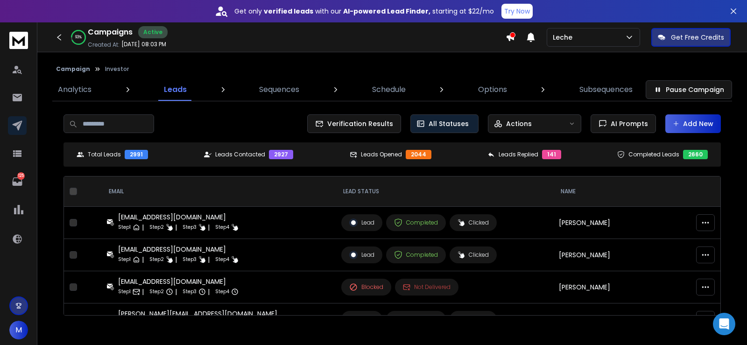
click at [444, 123] on p "All Statuses" at bounding box center [449, 123] width 40 height 9
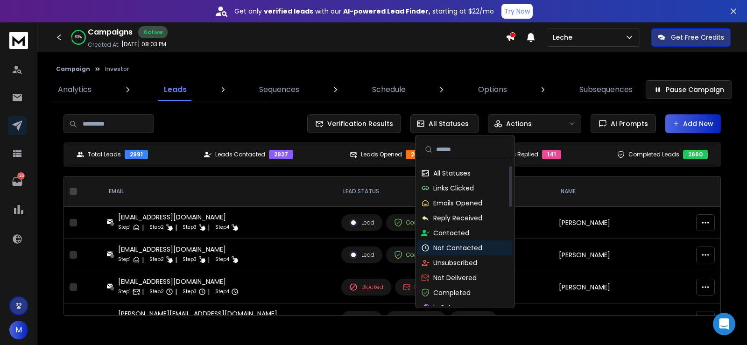
click at [451, 243] on p "Not Contacted" at bounding box center [457, 247] width 49 height 9
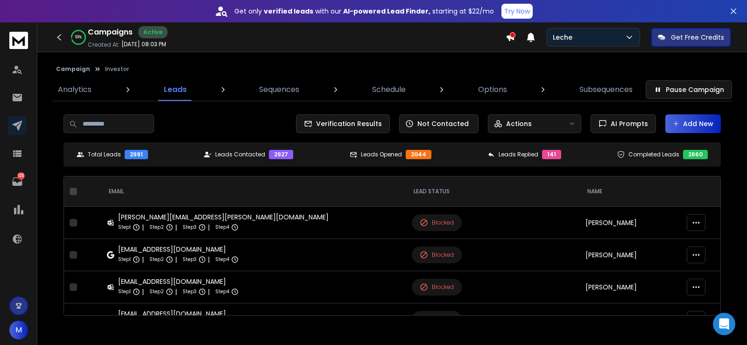
click at [592, 38] on div "Leche" at bounding box center [593, 37] width 81 height 9
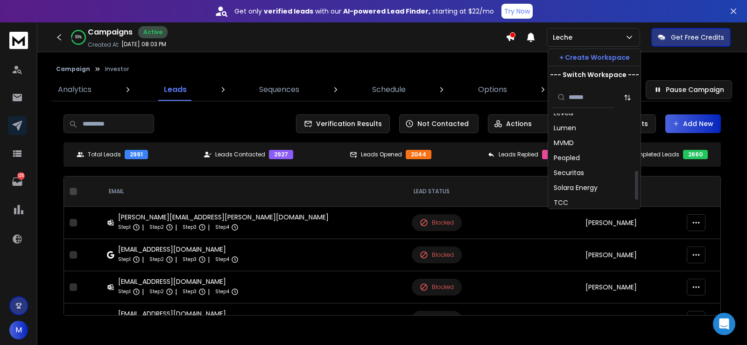
drag, startPoint x: 636, startPoint y: 124, endPoint x: 632, endPoint y: 182, distance: 58.1
click at [635, 182] on div at bounding box center [636, 185] width 3 height 29
click at [613, 181] on div "Solara Energy" at bounding box center [594, 186] width 89 height 15
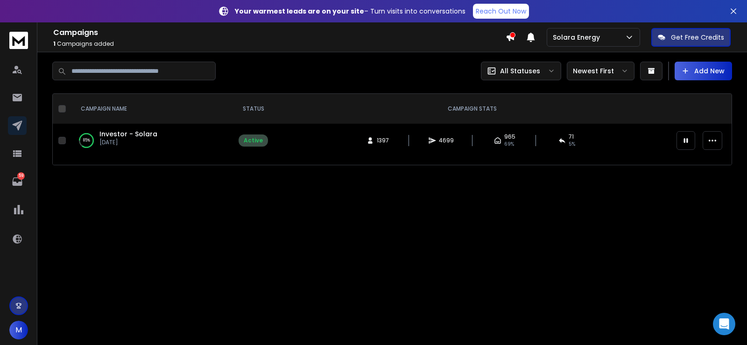
drag, startPoint x: 146, startPoint y: 143, endPoint x: 170, endPoint y: 143, distance: 23.8
click at [146, 143] on p "[DATE]" at bounding box center [128, 142] width 58 height 7
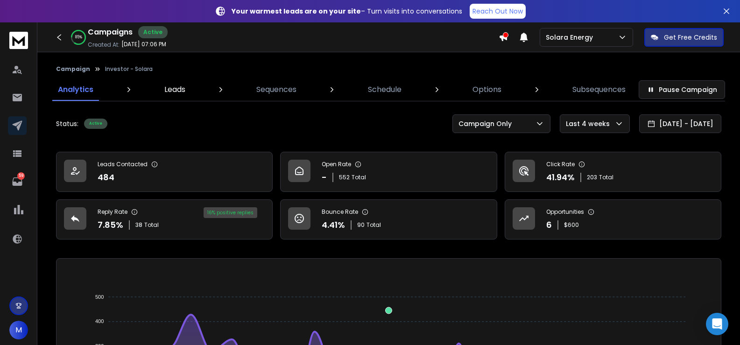
click at [164, 90] on p "Leads" at bounding box center [174, 89] width 21 height 11
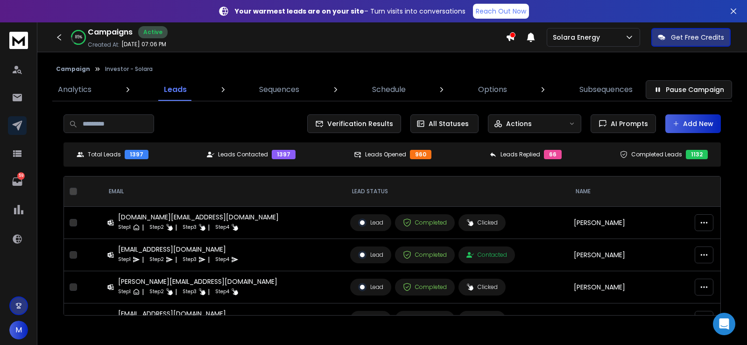
click at [694, 120] on button "Add New" at bounding box center [694, 123] width 56 height 19
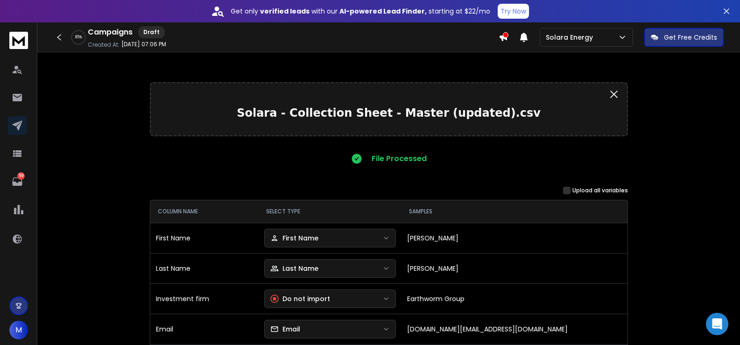
click at [291, 119] on p "Solara - Collection Sheet - Master (updated).csv" at bounding box center [388, 113] width 461 height 15
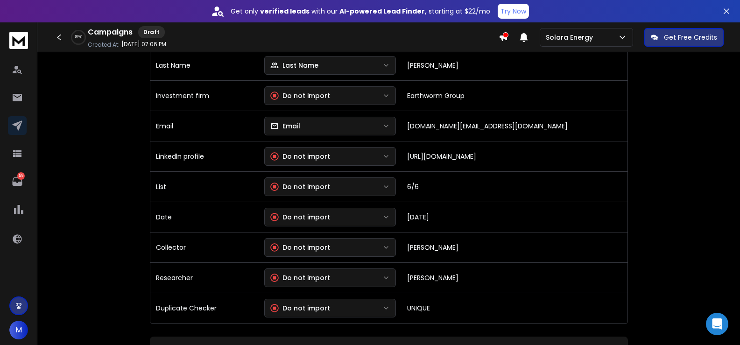
scroll to position [326, 0]
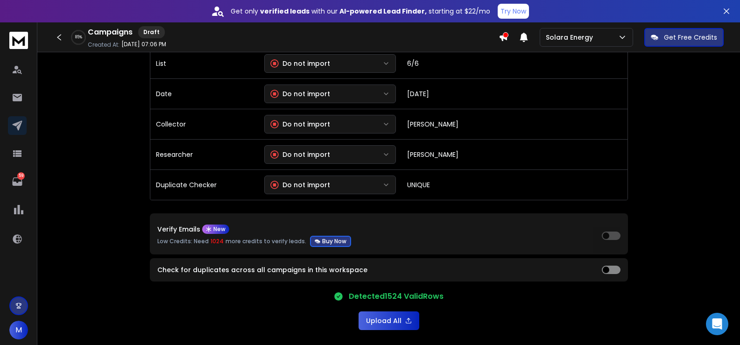
click at [384, 320] on button "Upload All" at bounding box center [389, 321] width 61 height 19
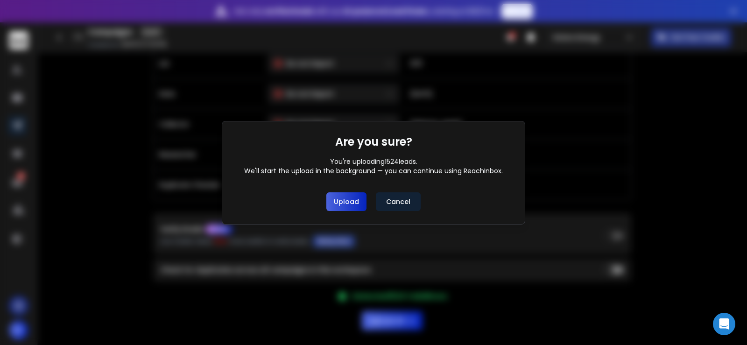
click at [351, 205] on button "Upload" at bounding box center [346, 201] width 40 height 19
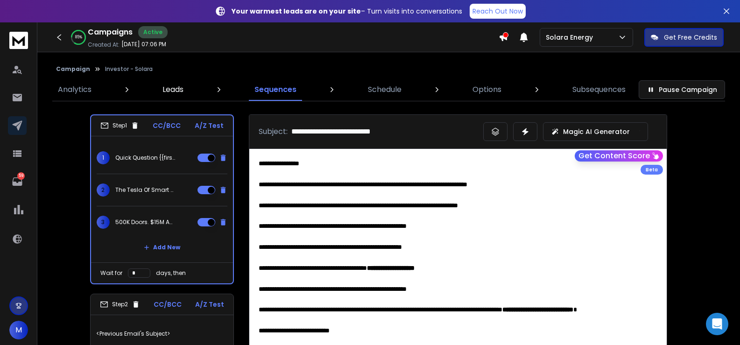
drag, startPoint x: 171, startPoint y: 93, endPoint x: 176, endPoint y: 96, distance: 5.4
click at [171, 93] on p "Leads" at bounding box center [173, 89] width 21 height 11
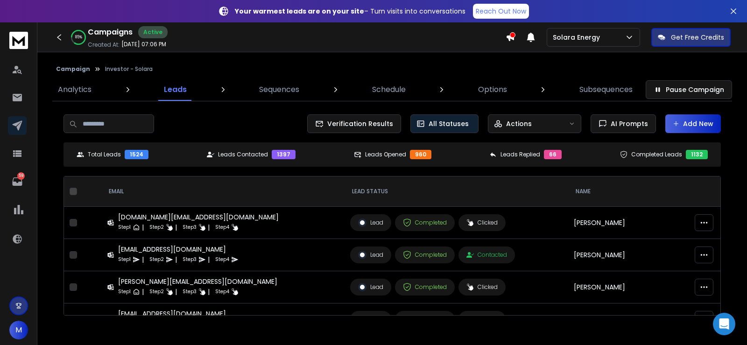
drag, startPoint x: 449, startPoint y: 118, endPoint x: 450, endPoint y: 131, distance: 13.1
click at [450, 118] on button "All Statuses" at bounding box center [445, 123] width 68 height 19
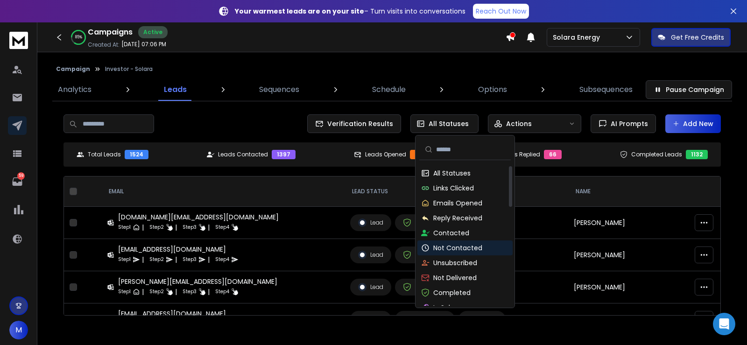
click at [434, 245] on p "Not Contacted" at bounding box center [457, 247] width 49 height 9
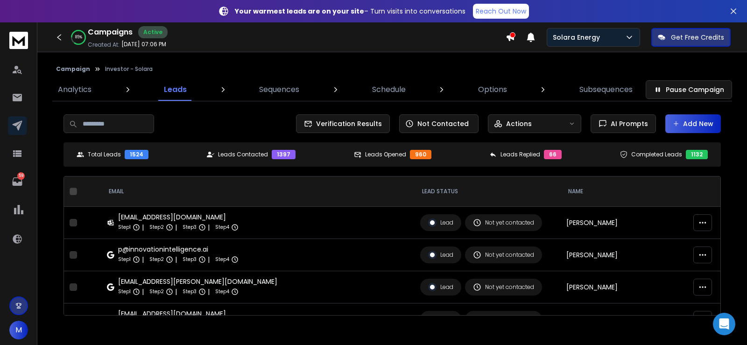
click at [578, 38] on p "Solara Energy" at bounding box center [578, 37] width 51 height 9
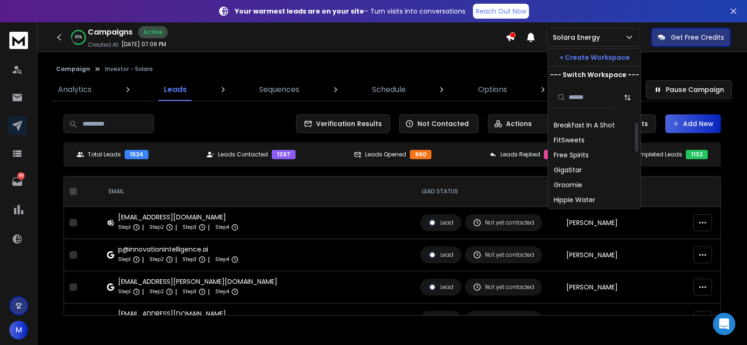
scroll to position [30, 0]
drag, startPoint x: 638, startPoint y: 139, endPoint x: 638, endPoint y: 144, distance: 5.6
click at [638, 144] on div at bounding box center [636, 137] width 3 height 29
click at [602, 162] on div "GigaStar" at bounding box center [594, 165] width 89 height 15
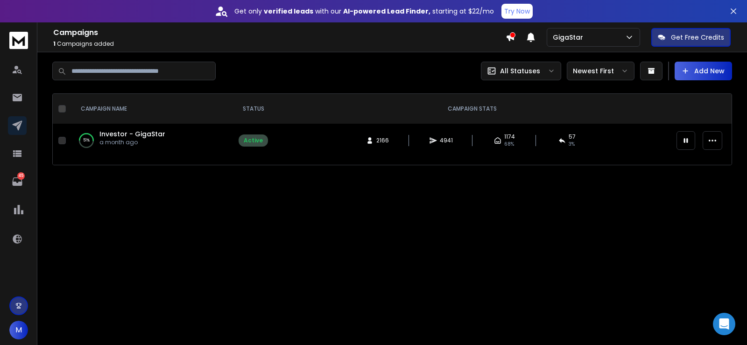
click at [142, 136] on span "Investor - GigaStar" at bounding box center [132, 133] width 66 height 9
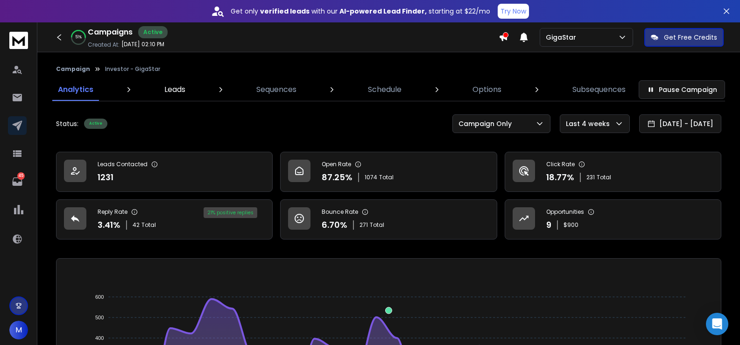
click at [181, 92] on p "Leads" at bounding box center [174, 89] width 21 height 11
click at [177, 88] on p "Leads" at bounding box center [174, 89] width 21 height 11
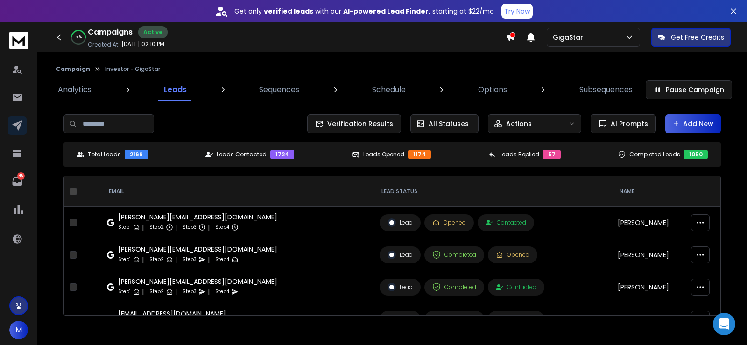
drag, startPoint x: 686, startPoint y: 123, endPoint x: 685, endPoint y: 117, distance: 6.7
click at [686, 123] on button "Add New" at bounding box center [694, 123] width 56 height 19
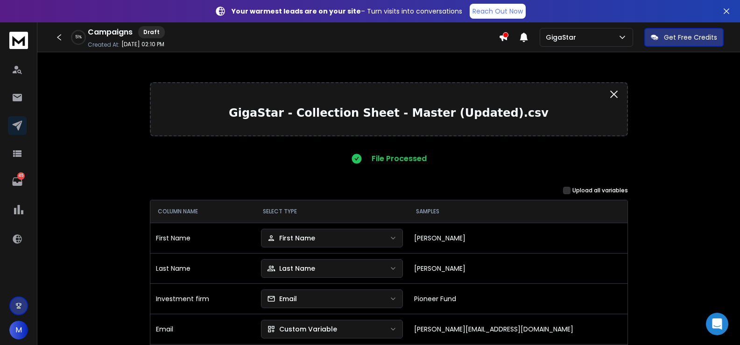
click at [281, 113] on p "GigaStar - Collection Sheet - Master (Updated).csv" at bounding box center [388, 113] width 461 height 15
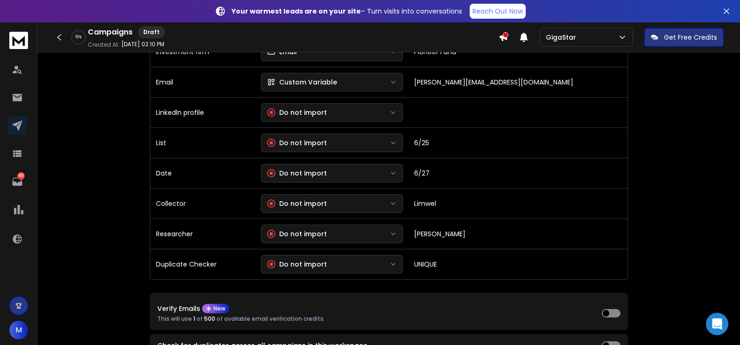
scroll to position [323, 0]
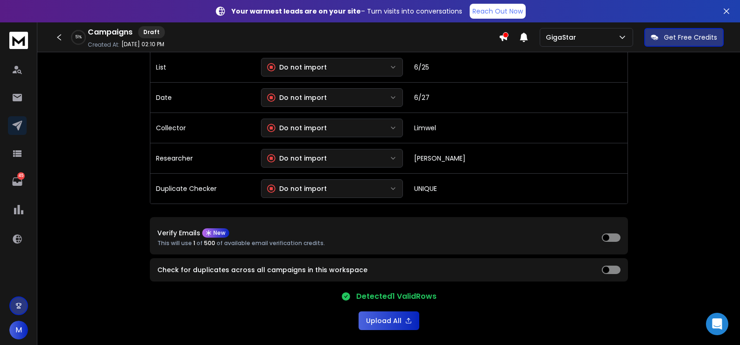
click at [389, 317] on button "Upload All" at bounding box center [389, 321] width 61 height 19
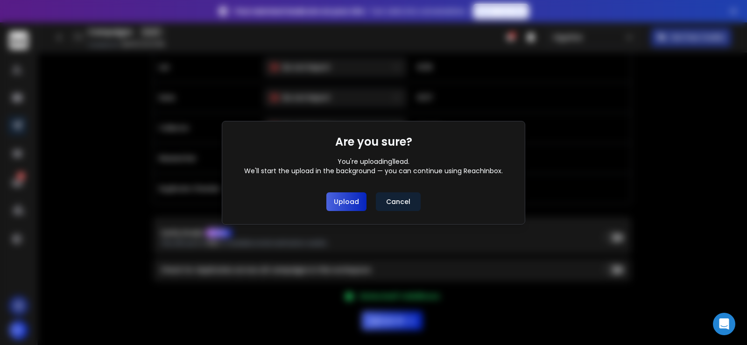
click at [355, 203] on button "Upload" at bounding box center [346, 201] width 40 height 19
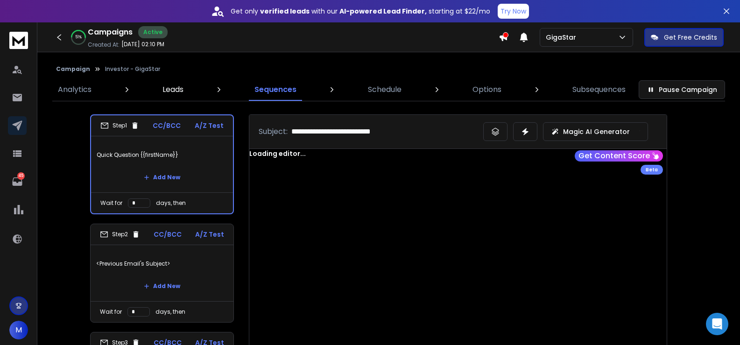
click at [182, 91] on p "Leads" at bounding box center [173, 89] width 21 height 11
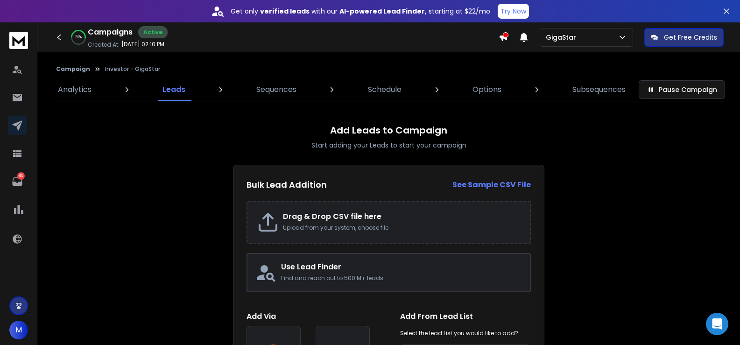
click at [167, 90] on p "Leads" at bounding box center [174, 89] width 23 height 11
click at [84, 90] on p "Analytics" at bounding box center [75, 89] width 34 height 11
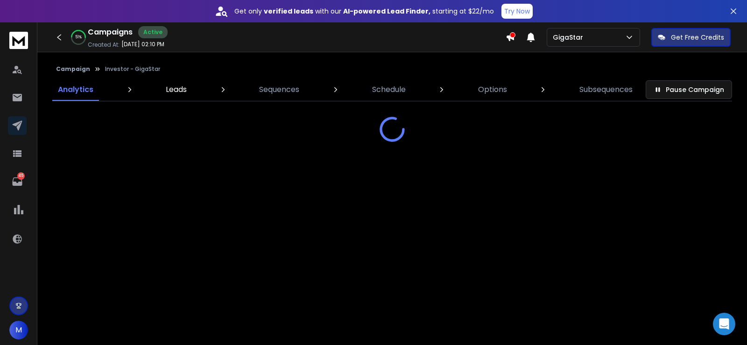
click at [171, 92] on p "Leads" at bounding box center [176, 89] width 21 height 11
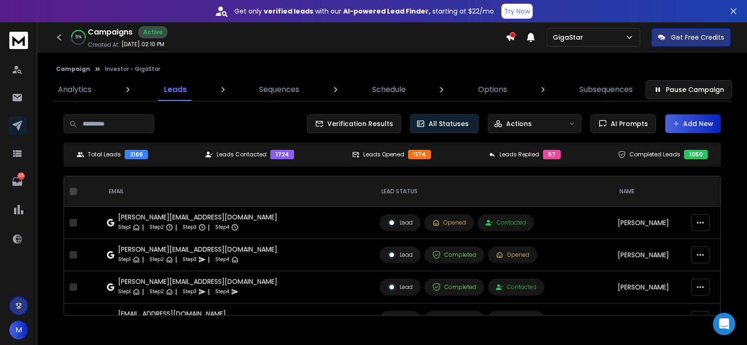
click at [451, 123] on p "All Statuses" at bounding box center [449, 123] width 40 height 9
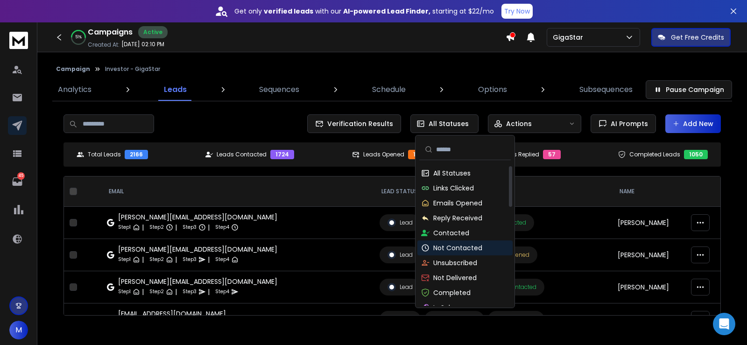
click at [459, 249] on p "Not Contacted" at bounding box center [457, 247] width 49 height 9
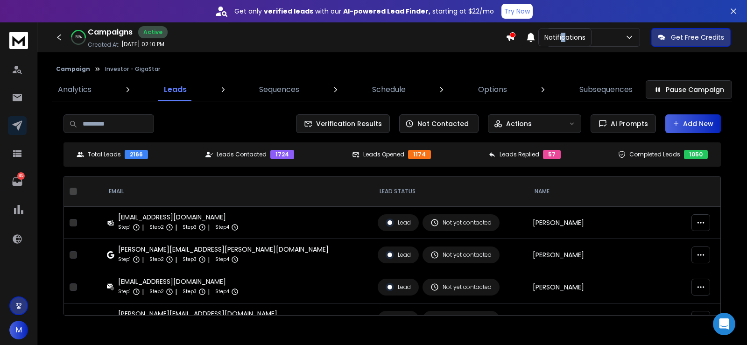
click at [566, 36] on div "Notifications" at bounding box center [564, 37] width 53 height 18
click at [597, 36] on div "GigaStar" at bounding box center [593, 37] width 81 height 9
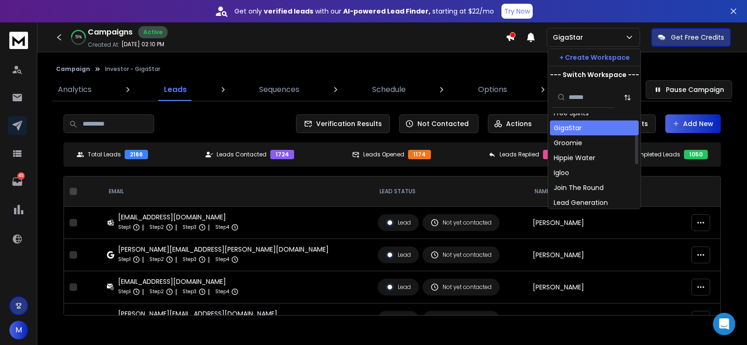
drag, startPoint x: 637, startPoint y: 121, endPoint x: 637, endPoint y: 143, distance: 21.5
click at [637, 143] on div at bounding box center [636, 149] width 3 height 29
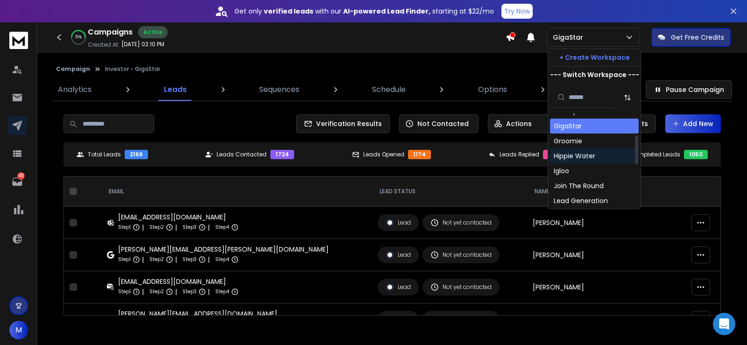
click at [604, 151] on div "Hippie Water" at bounding box center [594, 156] width 89 height 15
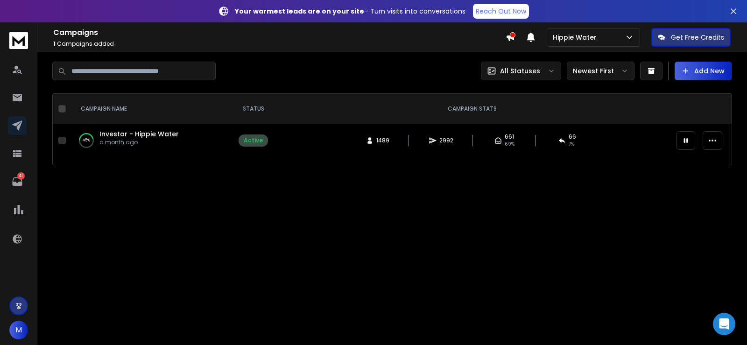
click at [131, 146] on p "a month ago" at bounding box center [138, 142] width 79 height 7
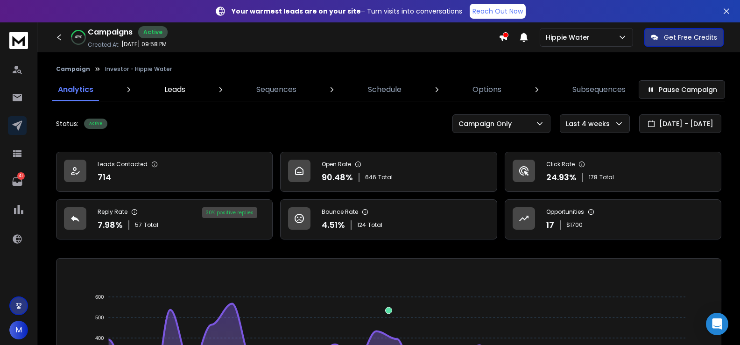
click at [166, 91] on p "Leads" at bounding box center [174, 89] width 21 height 11
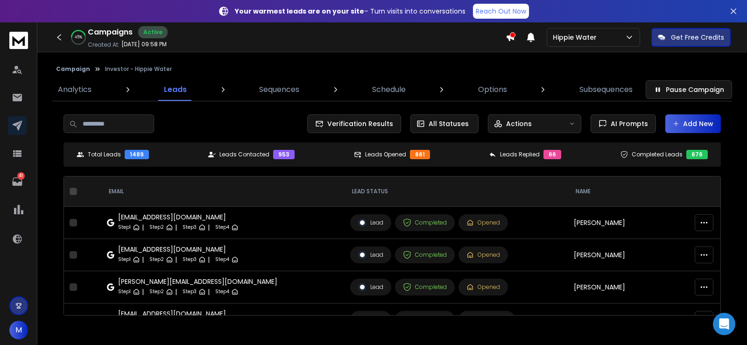
click at [697, 126] on button "Add New" at bounding box center [694, 123] width 56 height 19
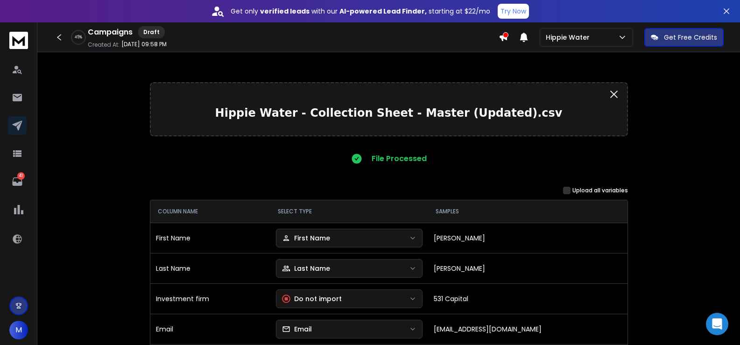
click at [315, 116] on p "Hippie Water - Collection Sheet - Master (Updated).csv" at bounding box center [388, 113] width 461 height 15
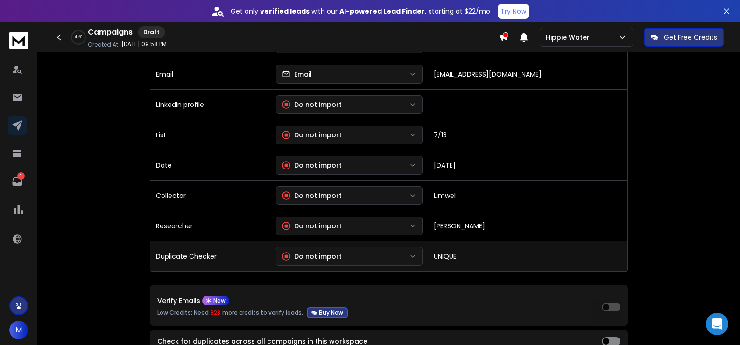
scroll to position [326, 0]
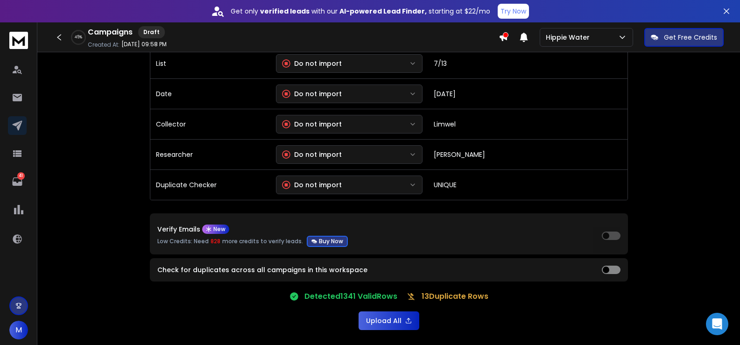
click at [384, 327] on button "Upload All" at bounding box center [389, 321] width 61 height 19
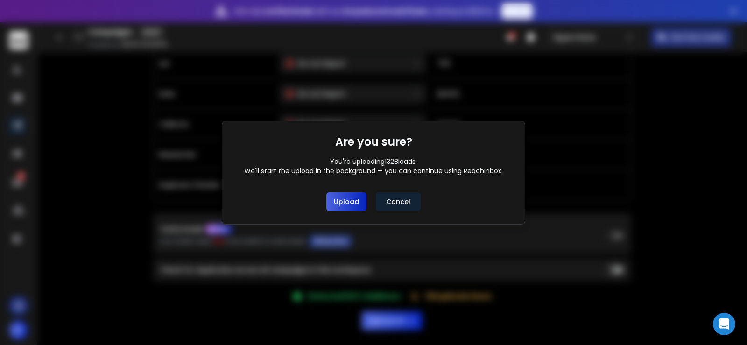
click at [354, 205] on button "Upload" at bounding box center [346, 201] width 40 height 19
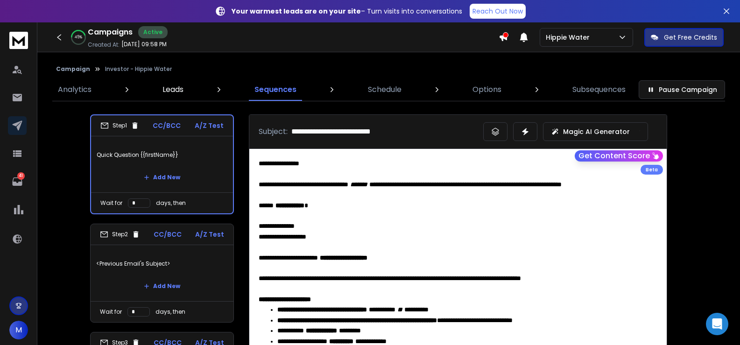
click at [173, 89] on p "Leads" at bounding box center [173, 89] width 21 height 11
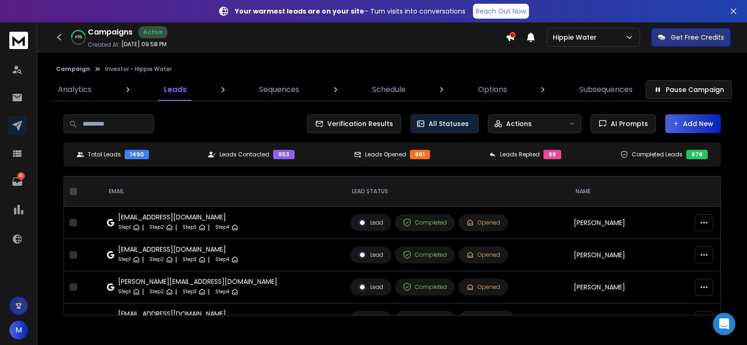
click at [441, 123] on p "All Statuses" at bounding box center [449, 123] width 40 height 9
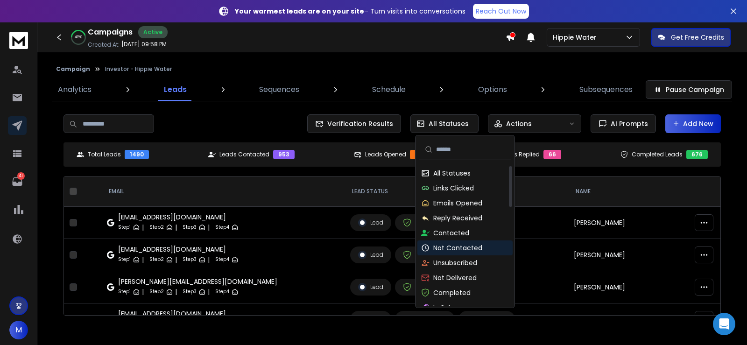
click at [448, 248] on p "Not Contacted" at bounding box center [457, 247] width 49 height 9
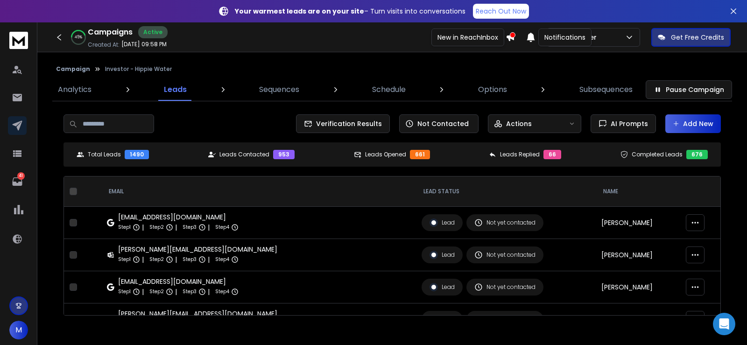
click at [560, 37] on div "Notifications" at bounding box center [564, 37] width 53 height 18
click at [603, 38] on div "Hippie Water" at bounding box center [593, 37] width 81 height 9
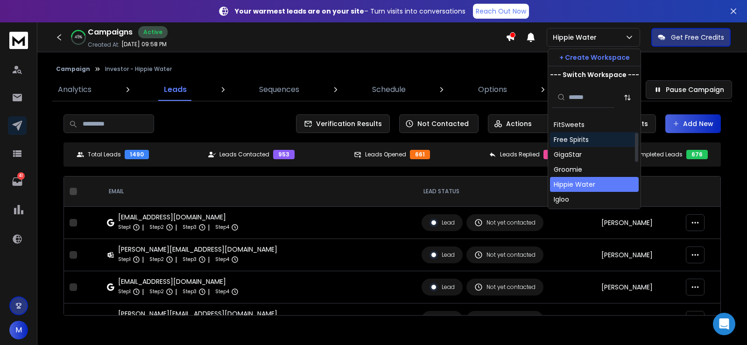
scroll to position [62, 0]
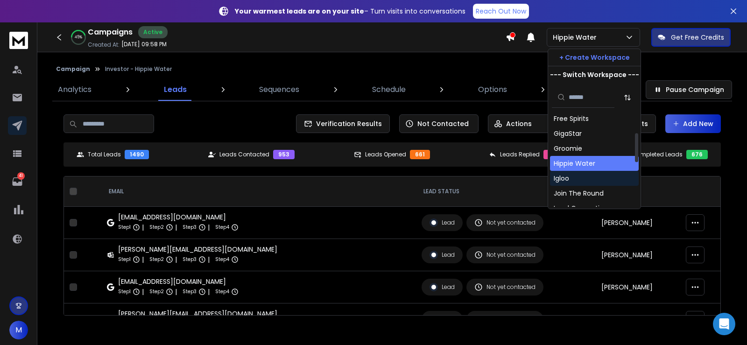
click at [602, 174] on div "Igloo" at bounding box center [594, 178] width 89 height 15
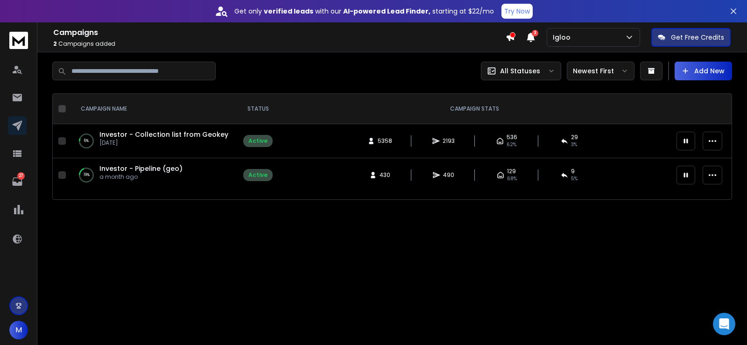
click at [149, 178] on p "a month ago" at bounding box center [140, 176] width 83 height 7
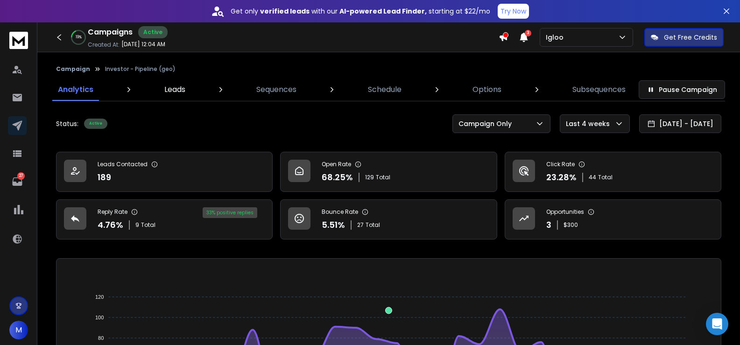
click at [176, 87] on p "Leads" at bounding box center [174, 89] width 21 height 11
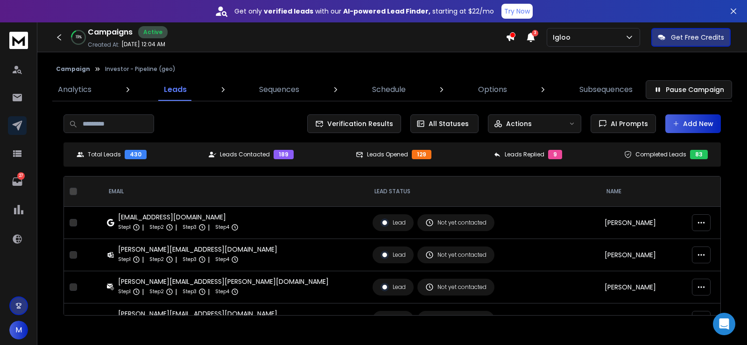
click at [675, 126] on icon at bounding box center [676, 123] width 7 height 7
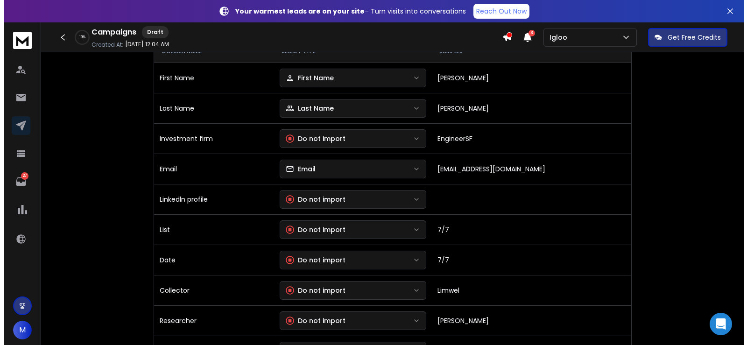
scroll to position [323, 0]
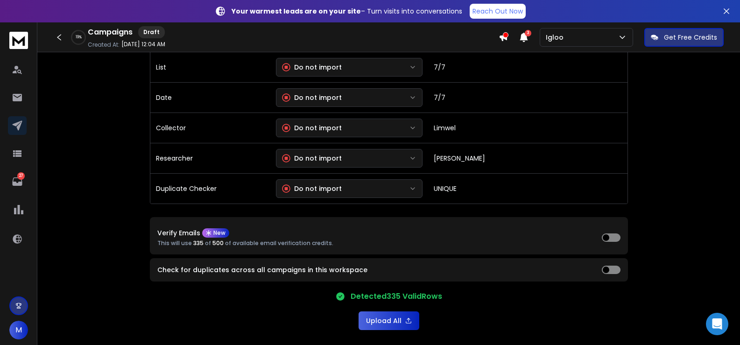
click at [398, 319] on button "Upload All" at bounding box center [389, 321] width 61 height 19
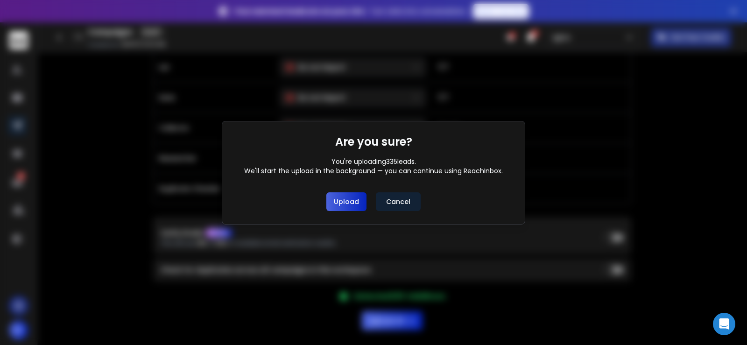
click at [346, 205] on button "Upload" at bounding box center [346, 201] width 40 height 19
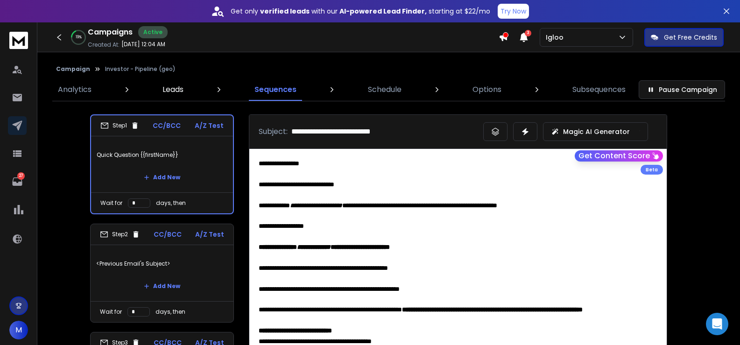
click at [177, 85] on p "Leads" at bounding box center [173, 89] width 21 height 11
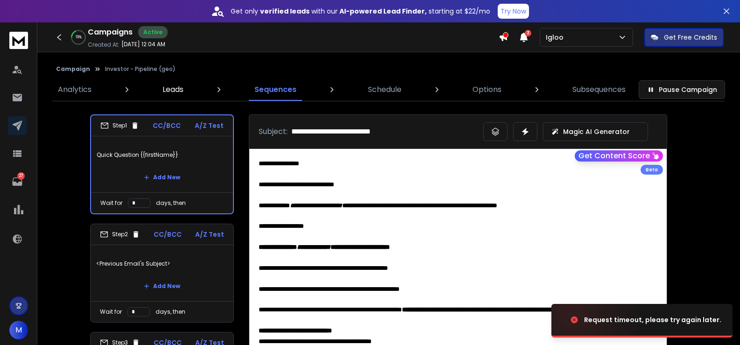
click at [177, 90] on p "Leads" at bounding box center [173, 89] width 21 height 11
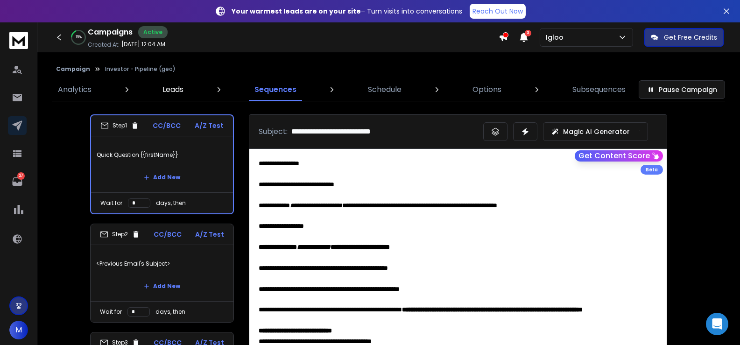
click at [177, 89] on p "Leads" at bounding box center [173, 89] width 21 height 11
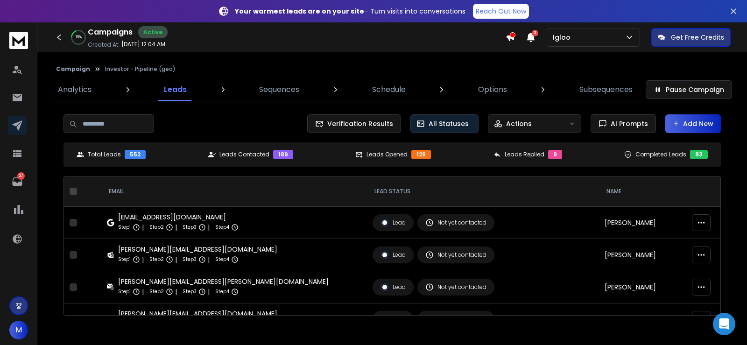
click at [434, 121] on p "All Statuses" at bounding box center [449, 123] width 40 height 9
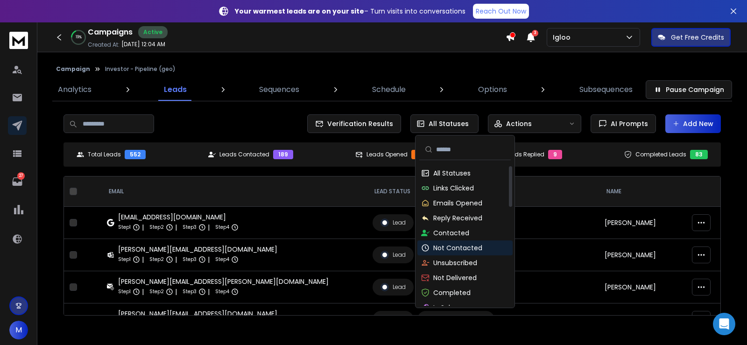
click at [444, 250] on p "Not Contacted" at bounding box center [457, 247] width 49 height 9
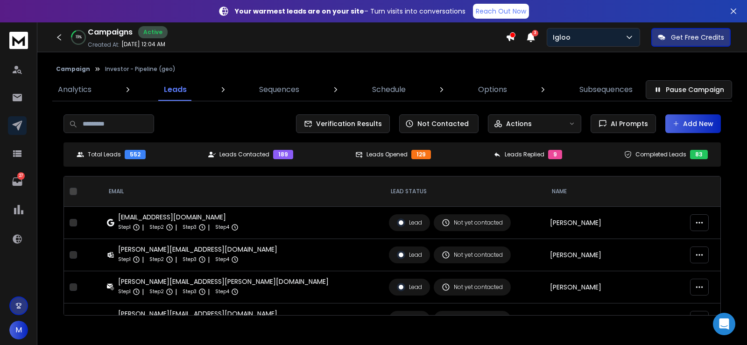
click at [589, 32] on button "Igloo" at bounding box center [593, 37] width 93 height 19
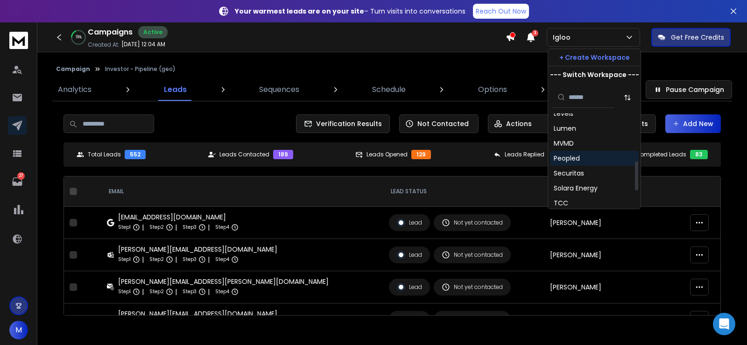
scroll to position [125, 0]
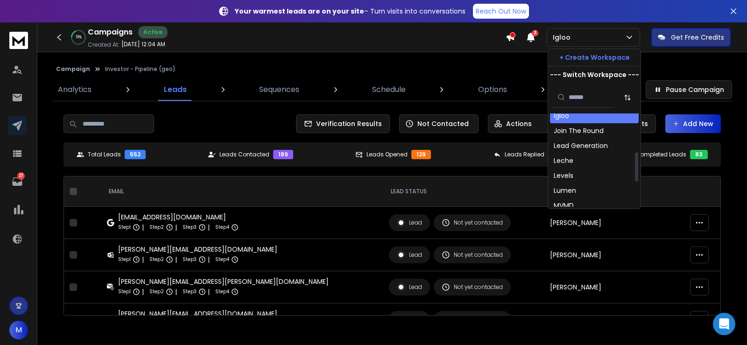
click at [569, 116] on div "Igloo" at bounding box center [561, 115] width 15 height 9
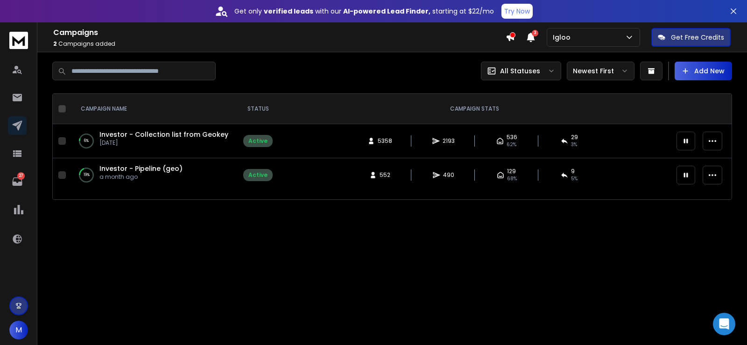
click at [144, 133] on span "Investor - Collection list from Geokey" at bounding box center [163, 134] width 129 height 9
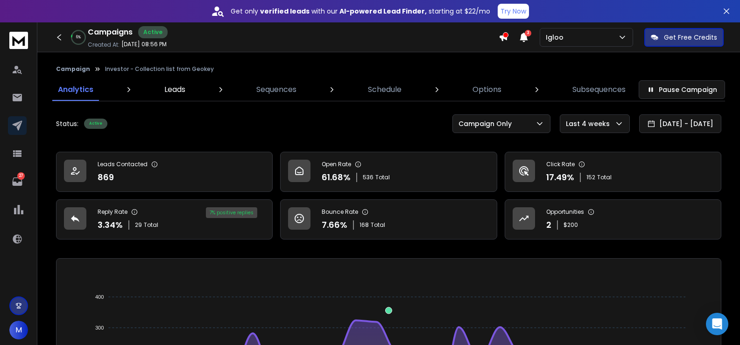
click at [172, 90] on p "Leads" at bounding box center [174, 89] width 21 height 11
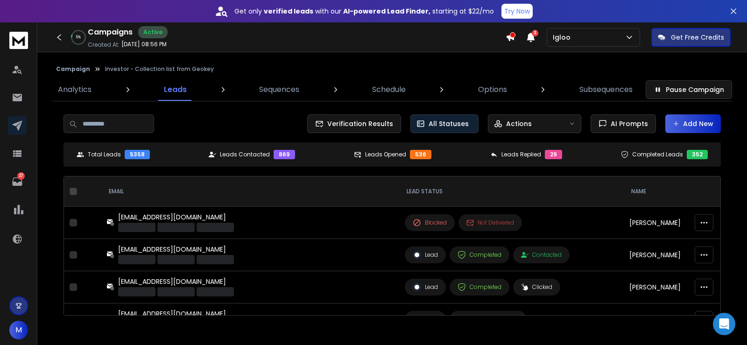
click at [454, 128] on p "All Statuses" at bounding box center [449, 123] width 40 height 9
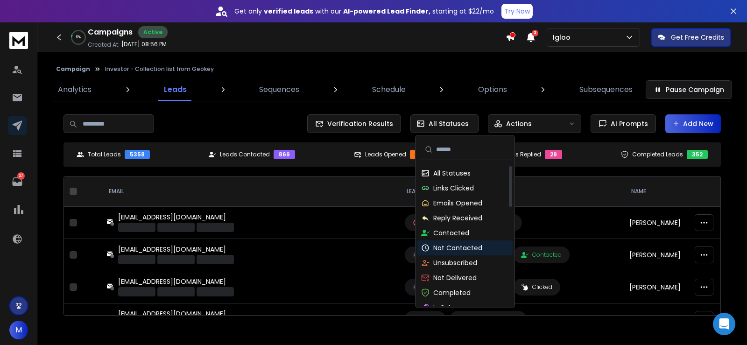
drag, startPoint x: 467, startPoint y: 240, endPoint x: 464, endPoint y: 248, distance: 9.2
click at [464, 248] on div "All Statuses Links Clicked Emails Opened Reply Received Contacted Not Contacted…" at bounding box center [465, 236] width 95 height 140
click at [464, 248] on p "Not Contacted" at bounding box center [457, 247] width 49 height 9
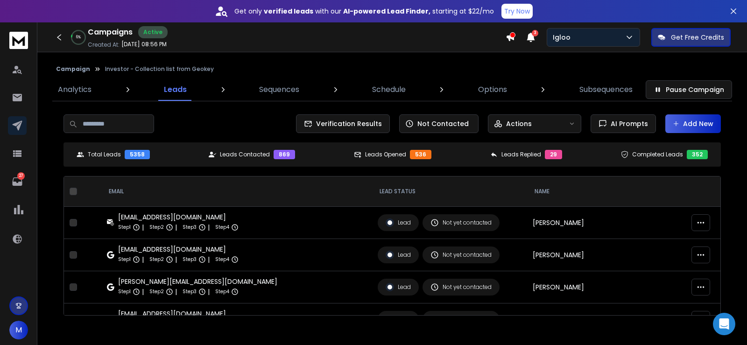
click at [604, 36] on div "Igloo" at bounding box center [593, 37] width 81 height 9
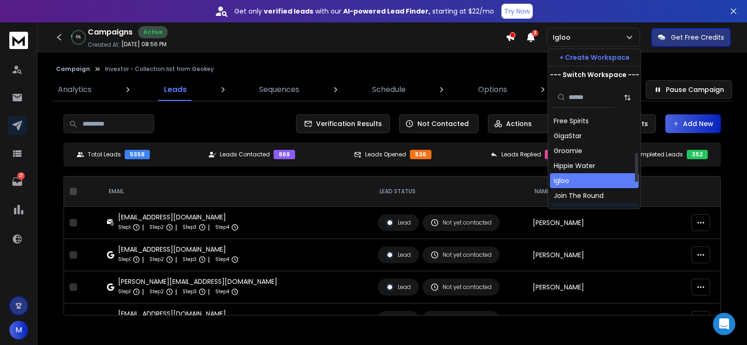
scroll to position [205, 0]
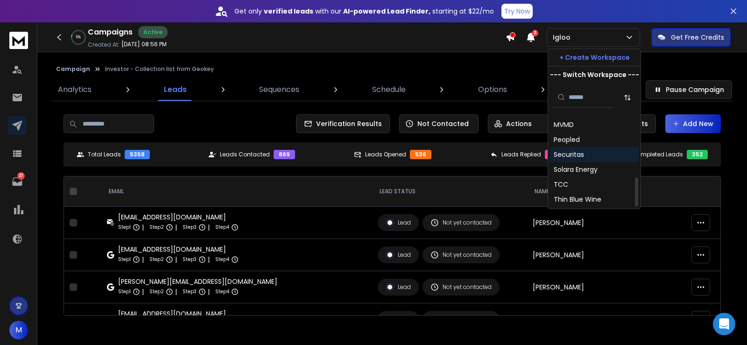
click at [598, 156] on div "Securitas" at bounding box center [594, 154] width 89 height 15
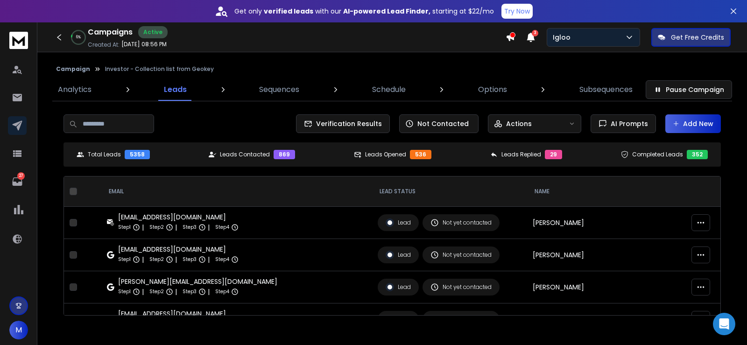
click at [609, 41] on div "Igloo" at bounding box center [593, 37] width 81 height 9
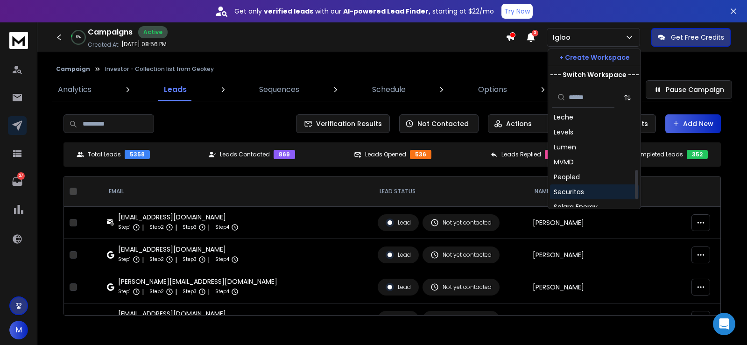
scroll to position [187, 0]
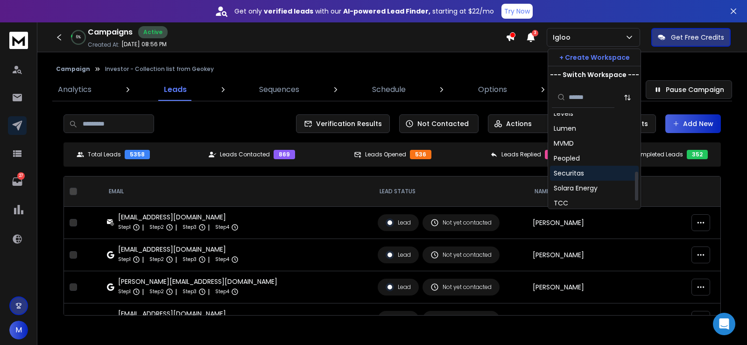
click at [602, 175] on div "Securitas" at bounding box center [594, 173] width 89 height 15
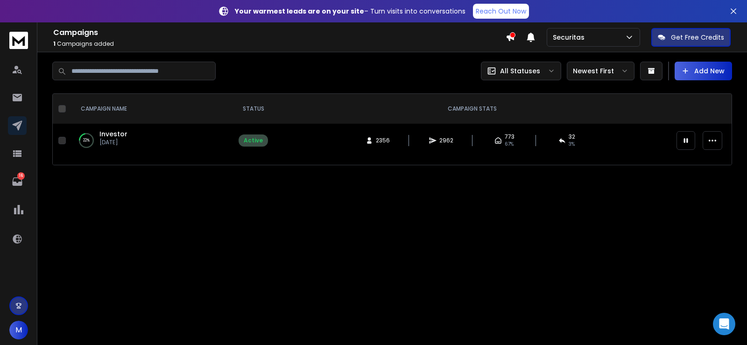
drag, startPoint x: 155, startPoint y: 152, endPoint x: 163, endPoint y: 152, distance: 7.9
click at [155, 152] on td "22 % Investor [DATE]" at bounding box center [151, 141] width 163 height 34
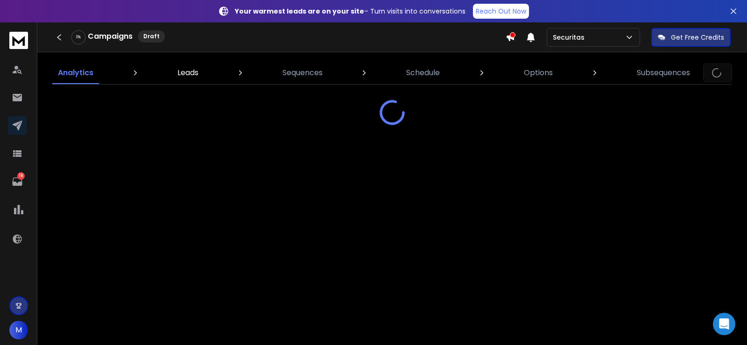
click at [192, 78] on p "Leads" at bounding box center [187, 72] width 21 height 11
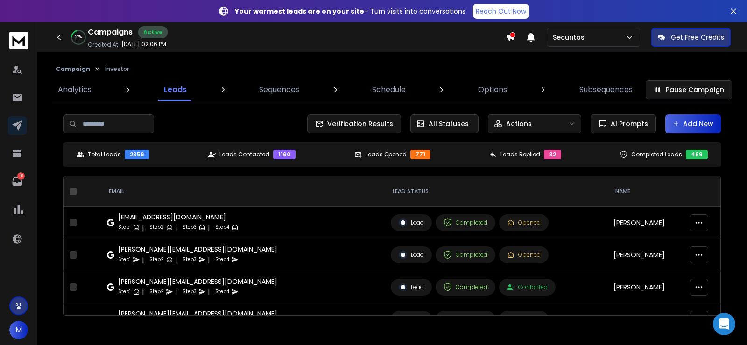
drag, startPoint x: 696, startPoint y: 125, endPoint x: 690, endPoint y: 125, distance: 6.5
click at [696, 125] on button "Add New" at bounding box center [694, 123] width 56 height 19
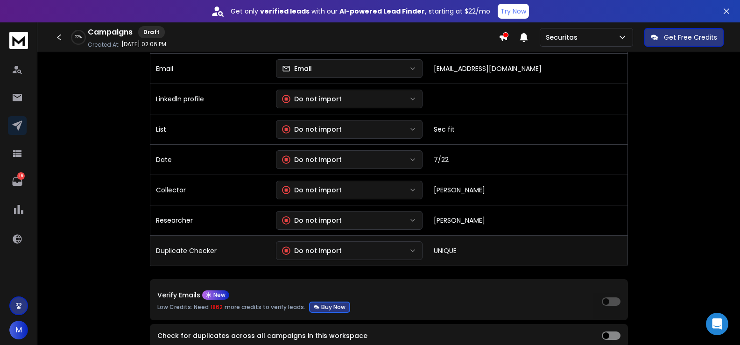
scroll to position [326, 0]
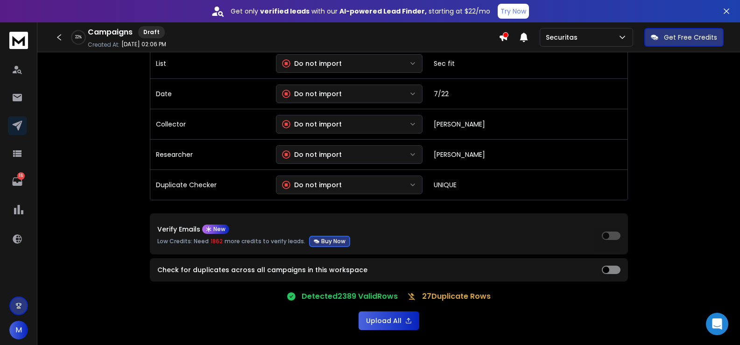
click at [395, 319] on button "Upload All" at bounding box center [389, 321] width 61 height 19
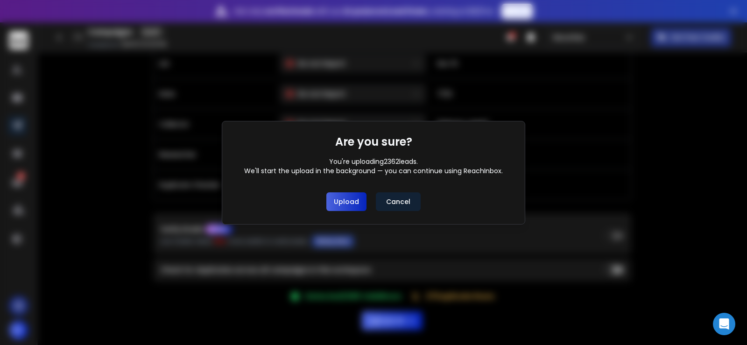
click at [354, 205] on button "Upload" at bounding box center [346, 201] width 40 height 19
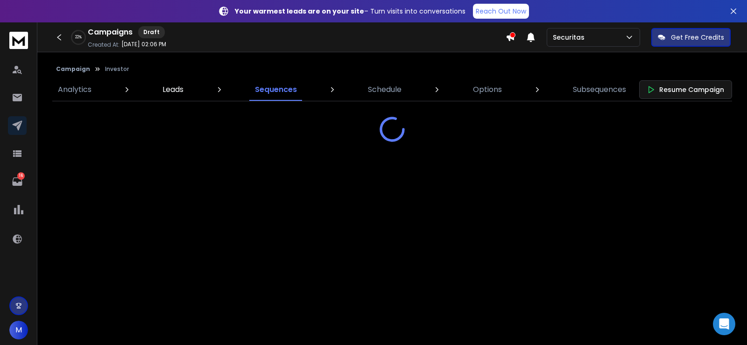
click at [174, 87] on p "Leads" at bounding box center [173, 89] width 21 height 11
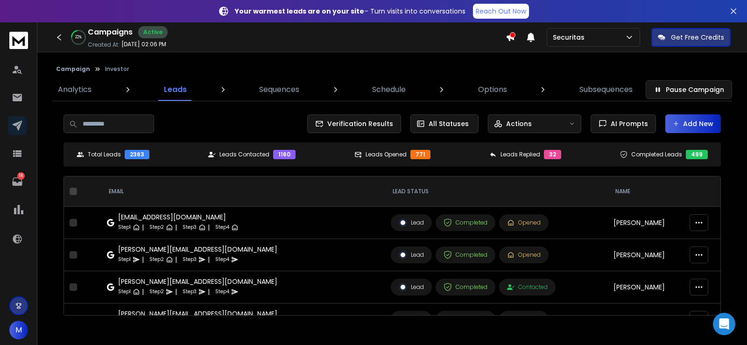
drag, startPoint x: 455, startPoint y: 128, endPoint x: 455, endPoint y: 133, distance: 4.7
click at [455, 128] on button "All Statuses" at bounding box center [445, 123] width 68 height 19
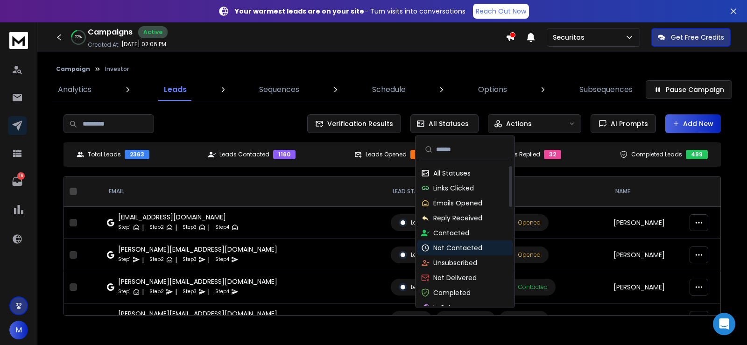
click at [448, 245] on p "Not Contacted" at bounding box center [457, 247] width 49 height 9
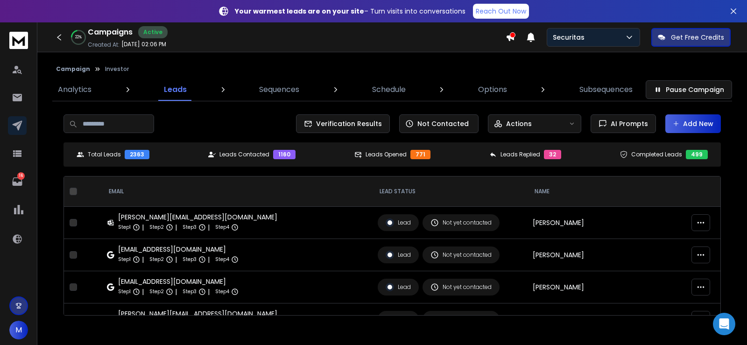
click at [580, 35] on p "Securitas" at bounding box center [570, 37] width 35 height 9
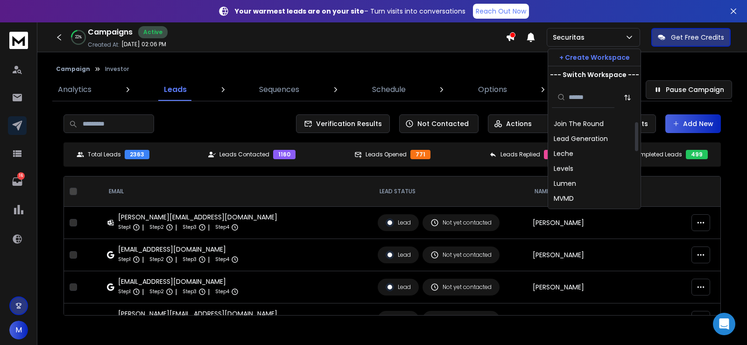
scroll to position [205, 0]
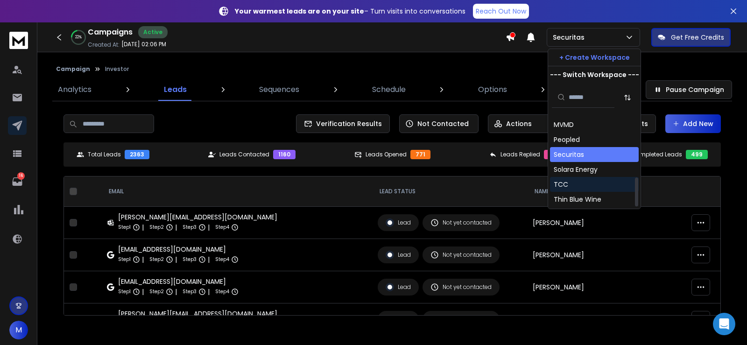
click at [600, 188] on div "TCC" at bounding box center [594, 184] width 89 height 15
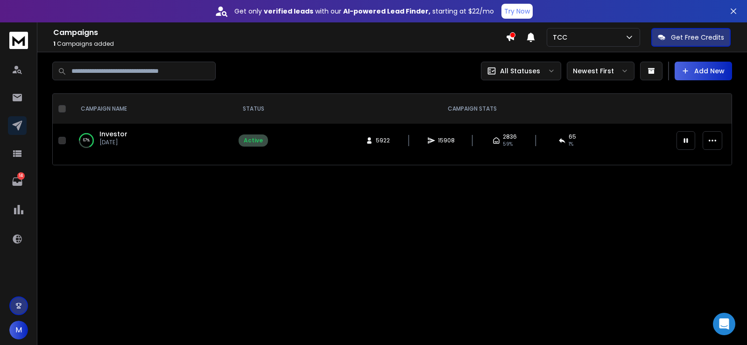
click at [116, 147] on div "Investor [DATE]" at bounding box center [113, 140] width 28 height 22
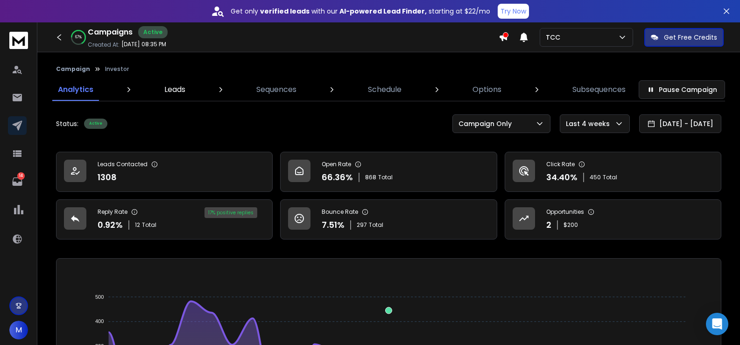
click at [189, 88] on link "Leads" at bounding box center [175, 89] width 32 height 22
click at [163, 90] on link "Leads" at bounding box center [175, 89] width 32 height 22
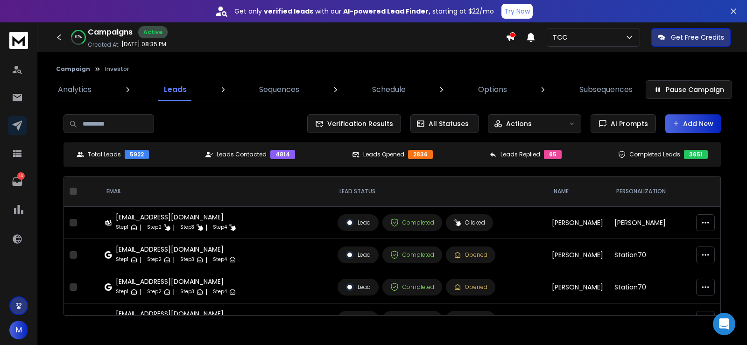
click at [694, 123] on button "Add New" at bounding box center [694, 123] width 56 height 19
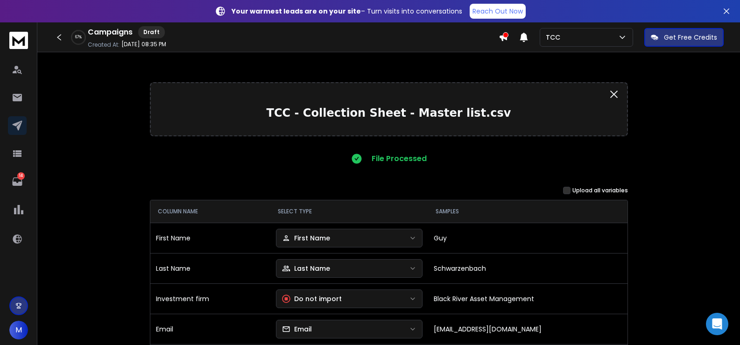
click at [315, 120] on div "TCC - Collection Sheet - Master list.csv" at bounding box center [389, 109] width 478 height 54
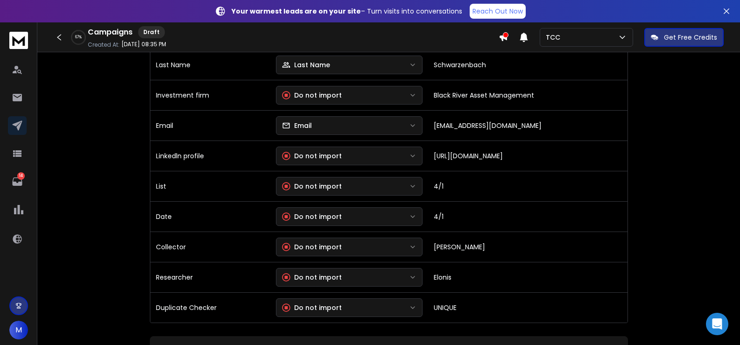
scroll to position [326, 0]
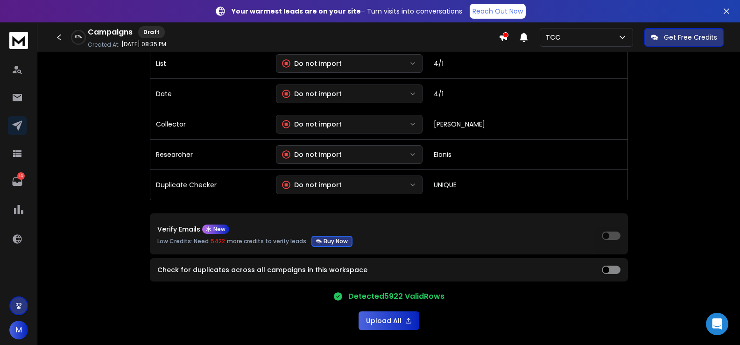
click at [370, 314] on button "Upload All" at bounding box center [389, 321] width 61 height 19
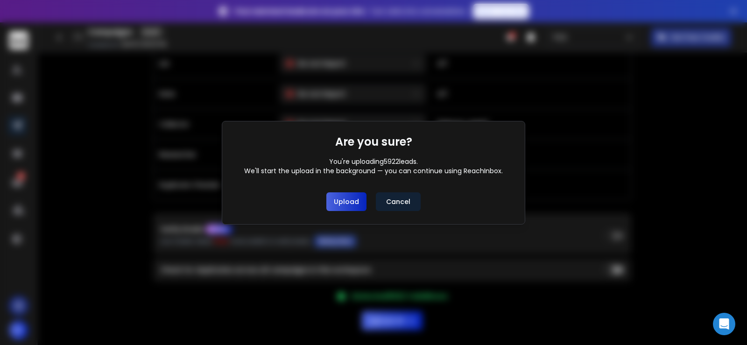
click at [338, 200] on button "Upload" at bounding box center [346, 201] width 40 height 19
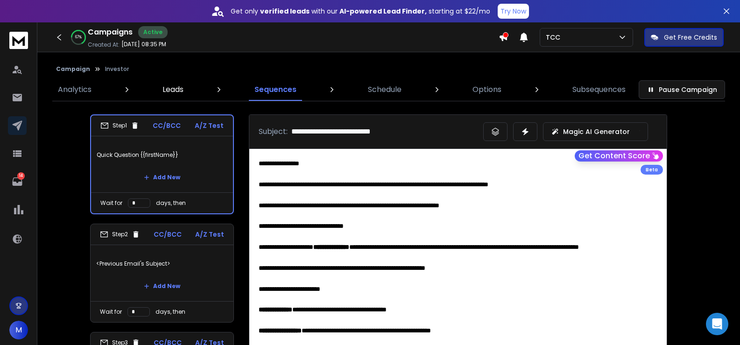
click at [166, 84] on p "Leads" at bounding box center [173, 89] width 21 height 11
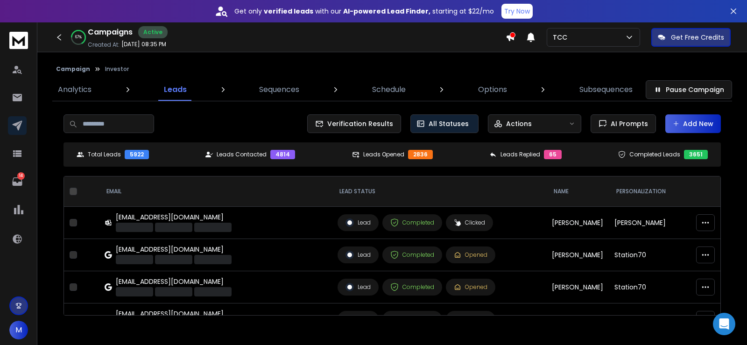
click at [447, 126] on p "All Statuses" at bounding box center [449, 123] width 40 height 9
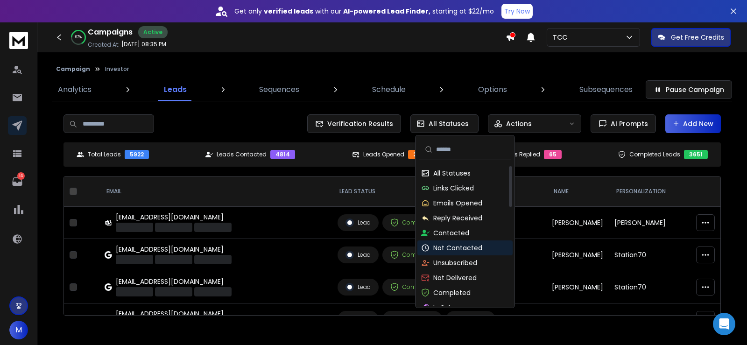
click at [455, 246] on p "Not Contacted" at bounding box center [457, 247] width 49 height 9
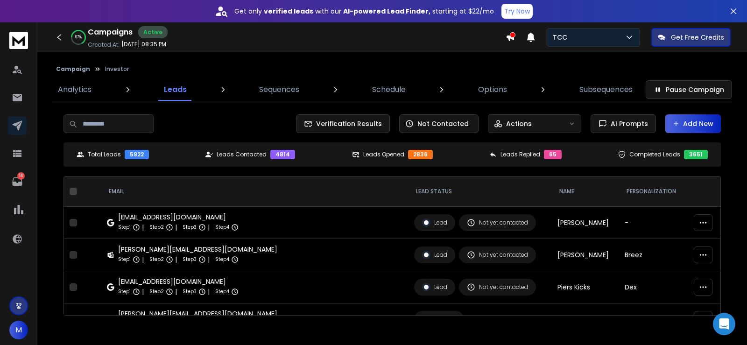
click at [570, 30] on button "TCC" at bounding box center [593, 37] width 93 height 19
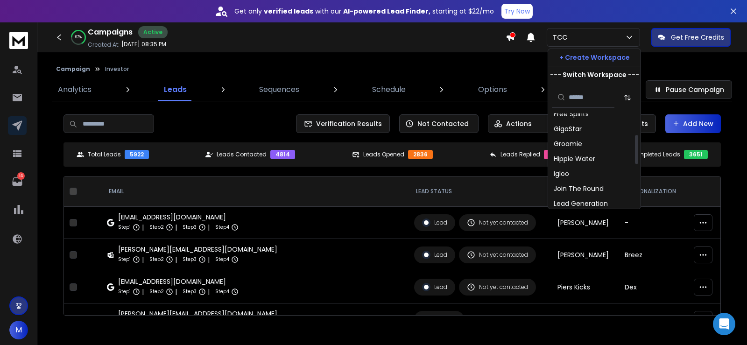
scroll to position [61, 0]
drag, startPoint x: 637, startPoint y: 189, endPoint x: 637, endPoint y: 144, distance: 45.3
click at [637, 144] on div at bounding box center [636, 149] width 3 height 29
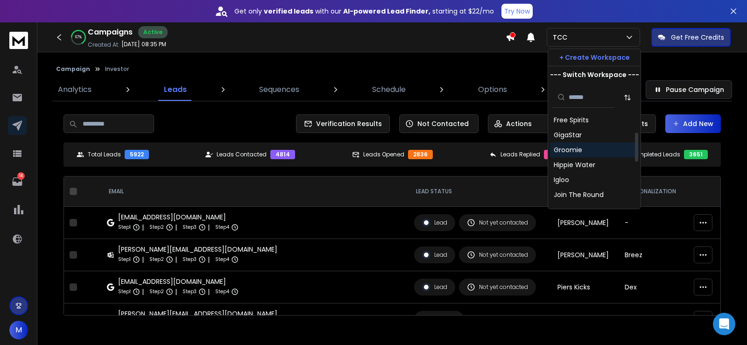
click at [607, 148] on div "Groomie" at bounding box center [594, 149] width 89 height 15
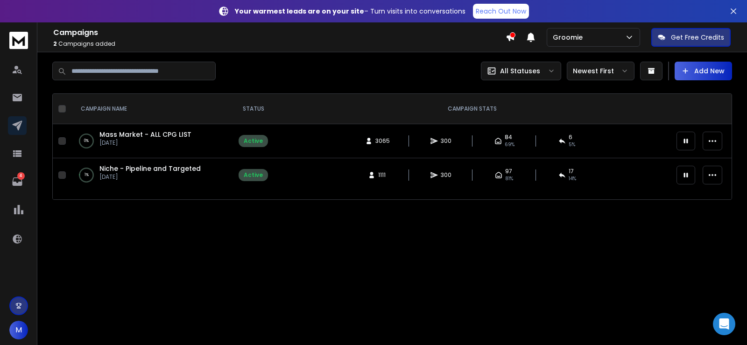
click at [167, 184] on div "Niche - Pipeline and Targeted [DATE]" at bounding box center [149, 175] width 101 height 22
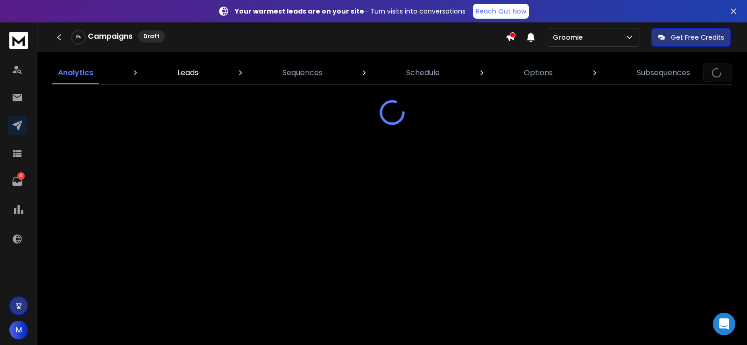
click at [194, 71] on p "Leads" at bounding box center [187, 72] width 21 height 11
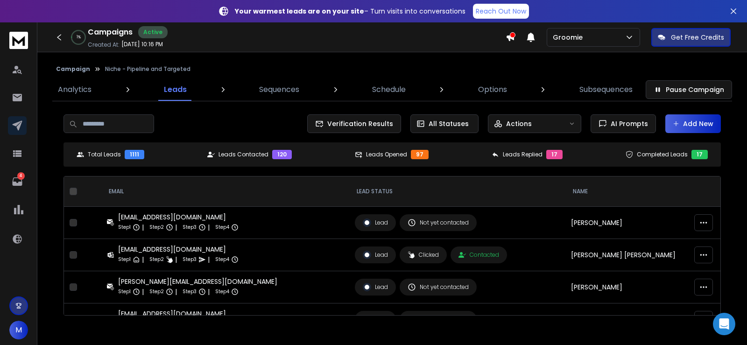
click at [682, 125] on button "Add New" at bounding box center [694, 123] width 56 height 19
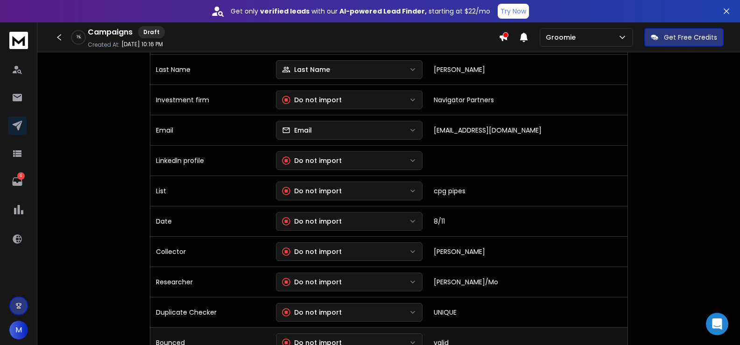
scroll to position [357, 0]
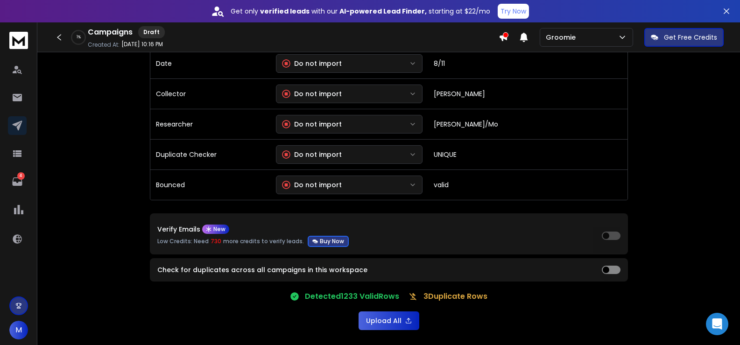
click at [385, 315] on button "Upload All" at bounding box center [389, 321] width 61 height 19
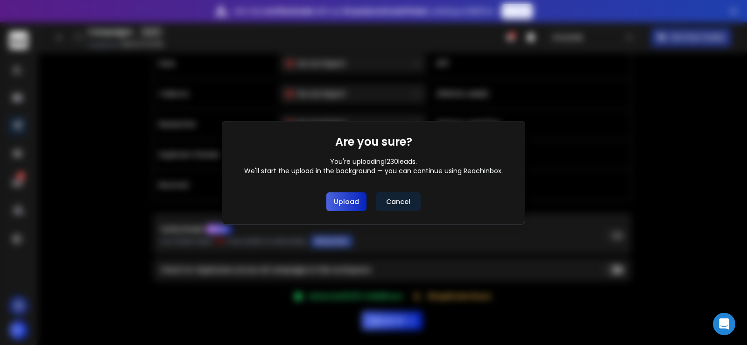
click at [351, 209] on button "Upload" at bounding box center [346, 201] width 40 height 19
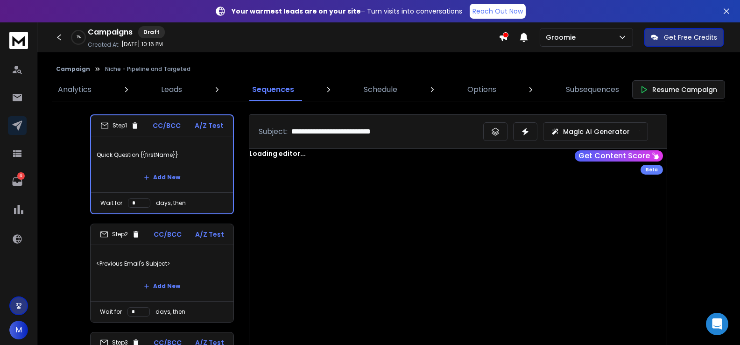
drag, startPoint x: 173, startPoint y: 88, endPoint x: 314, endPoint y: 88, distance: 141.5
click at [173, 88] on p "Leads" at bounding box center [171, 89] width 21 height 11
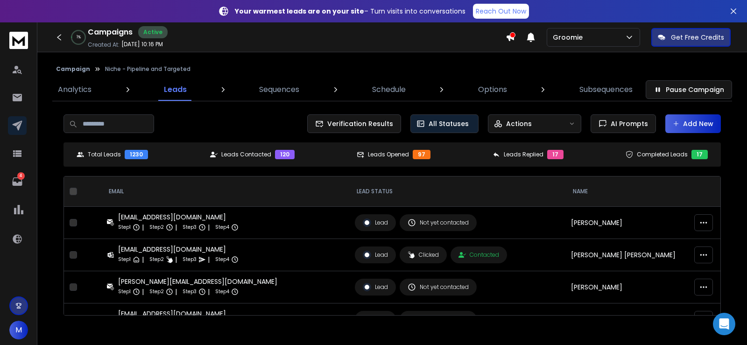
drag, startPoint x: 471, startPoint y: 123, endPoint x: 471, endPoint y: 128, distance: 5.1
click at [469, 123] on p "All Statuses" at bounding box center [449, 123] width 40 height 9
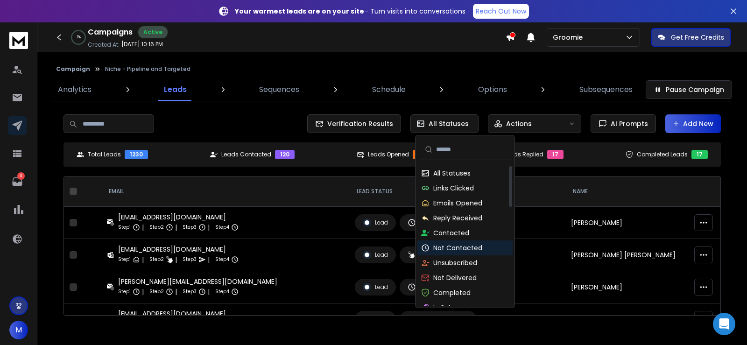
click at [460, 249] on p "Not Contacted" at bounding box center [457, 247] width 49 height 9
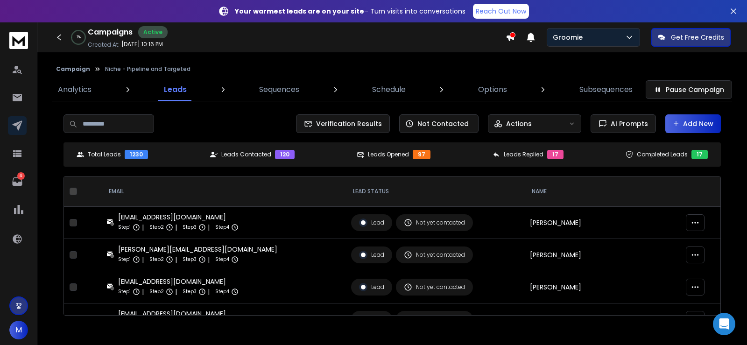
drag, startPoint x: 566, startPoint y: 38, endPoint x: 571, endPoint y: 45, distance: 8.7
click at [566, 38] on p "Groomie" at bounding box center [570, 37] width 34 height 9
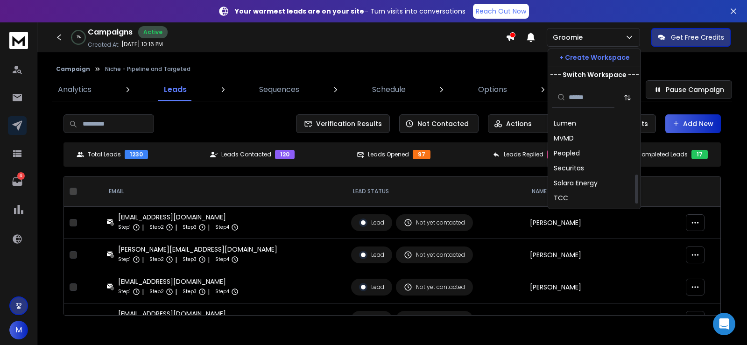
scroll to position [205, 0]
drag, startPoint x: 637, startPoint y: 132, endPoint x: 614, endPoint y: 198, distance: 69.6
click at [635, 201] on div at bounding box center [636, 191] width 3 height 29
click at [609, 197] on div "Thin Blue Wine" at bounding box center [594, 199] width 89 height 15
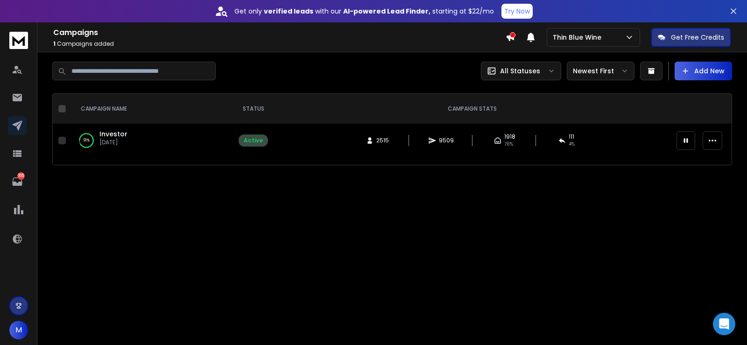
click at [113, 139] on p "[DATE]" at bounding box center [113, 142] width 28 height 7
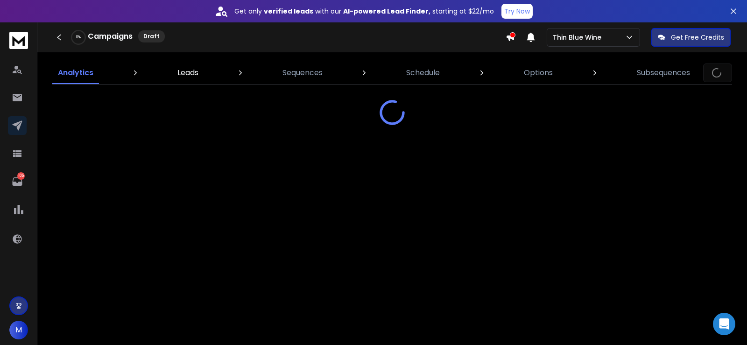
click at [187, 78] on p "Leads" at bounding box center [187, 72] width 21 height 11
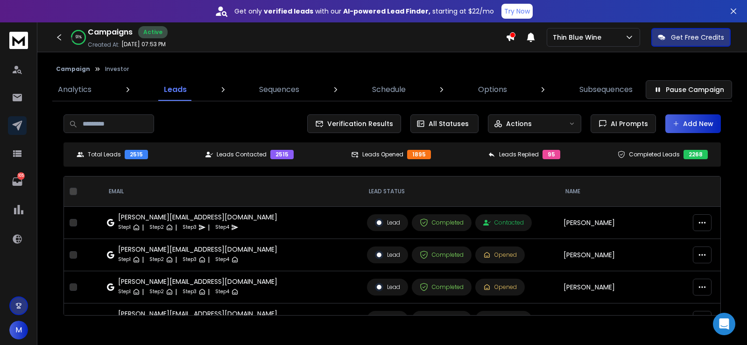
click at [685, 130] on button "Add New" at bounding box center [694, 123] width 56 height 19
click at [696, 126] on button "Add New" at bounding box center [694, 123] width 56 height 19
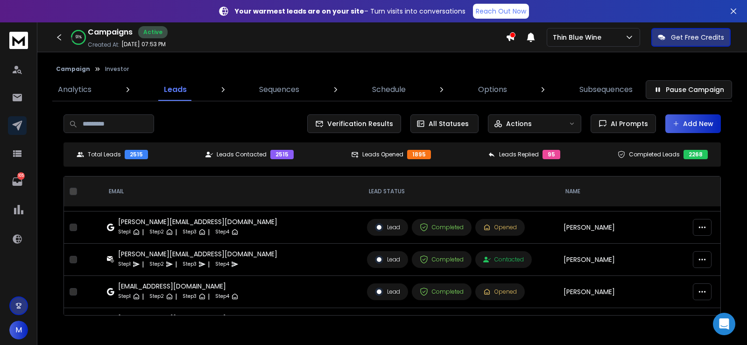
scroll to position [187, 0]
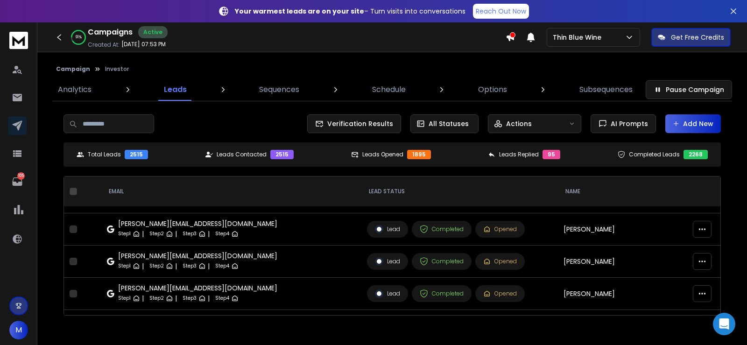
click at [681, 123] on button "Add New" at bounding box center [694, 123] width 56 height 19
click at [445, 122] on p "All Statuses" at bounding box center [449, 123] width 40 height 9
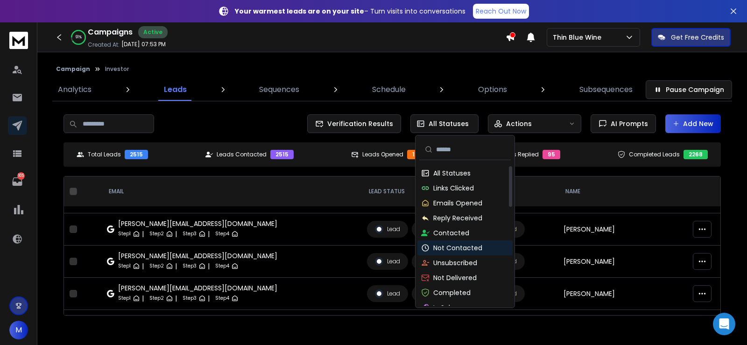
click at [453, 246] on p "Not Contacted" at bounding box center [457, 247] width 49 height 9
